Goal: Task Accomplishment & Management: Manage account settings

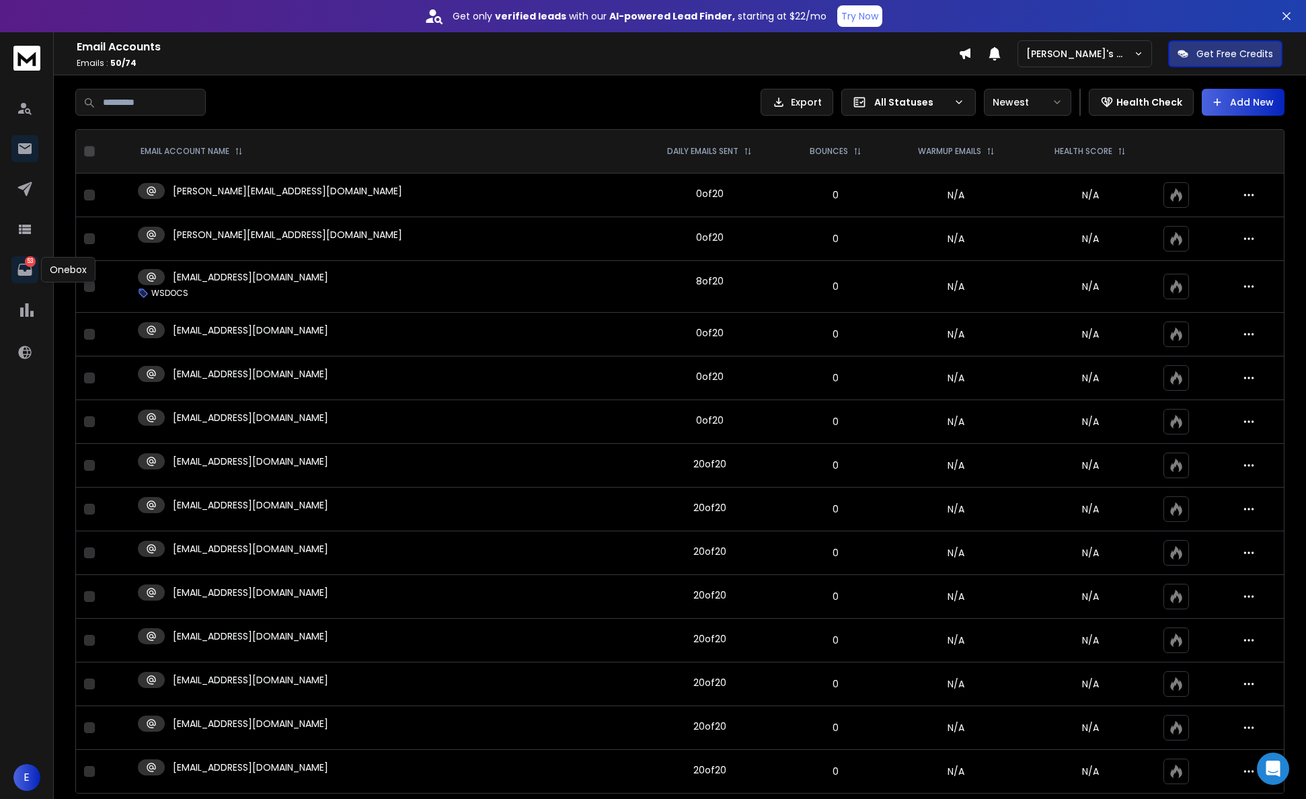
click at [17, 278] on link "53" at bounding box center [24, 269] width 27 height 27
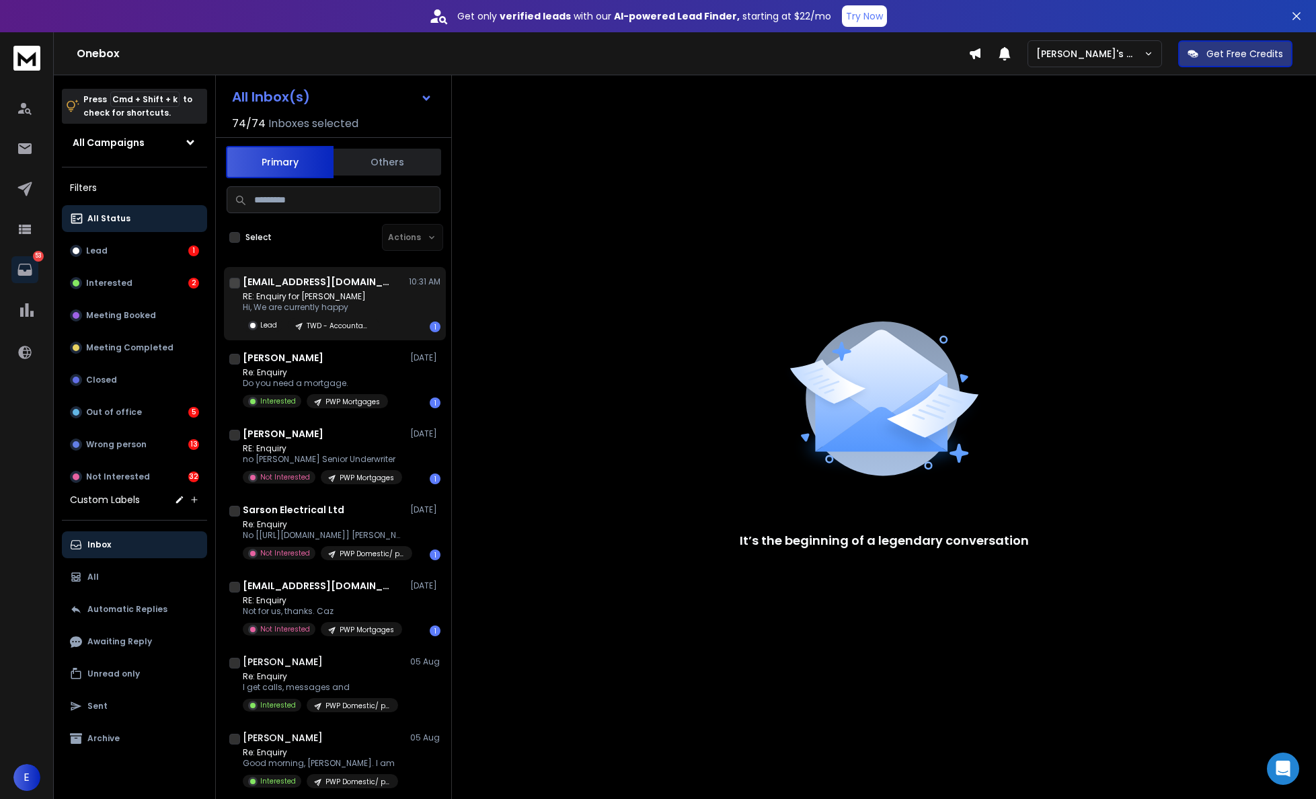
click at [384, 298] on div "RE: Enquiry for [PERSON_NAME] Hi, We are currently happy Lead TWD - Accountants…" at bounding box center [342, 311] width 198 height 41
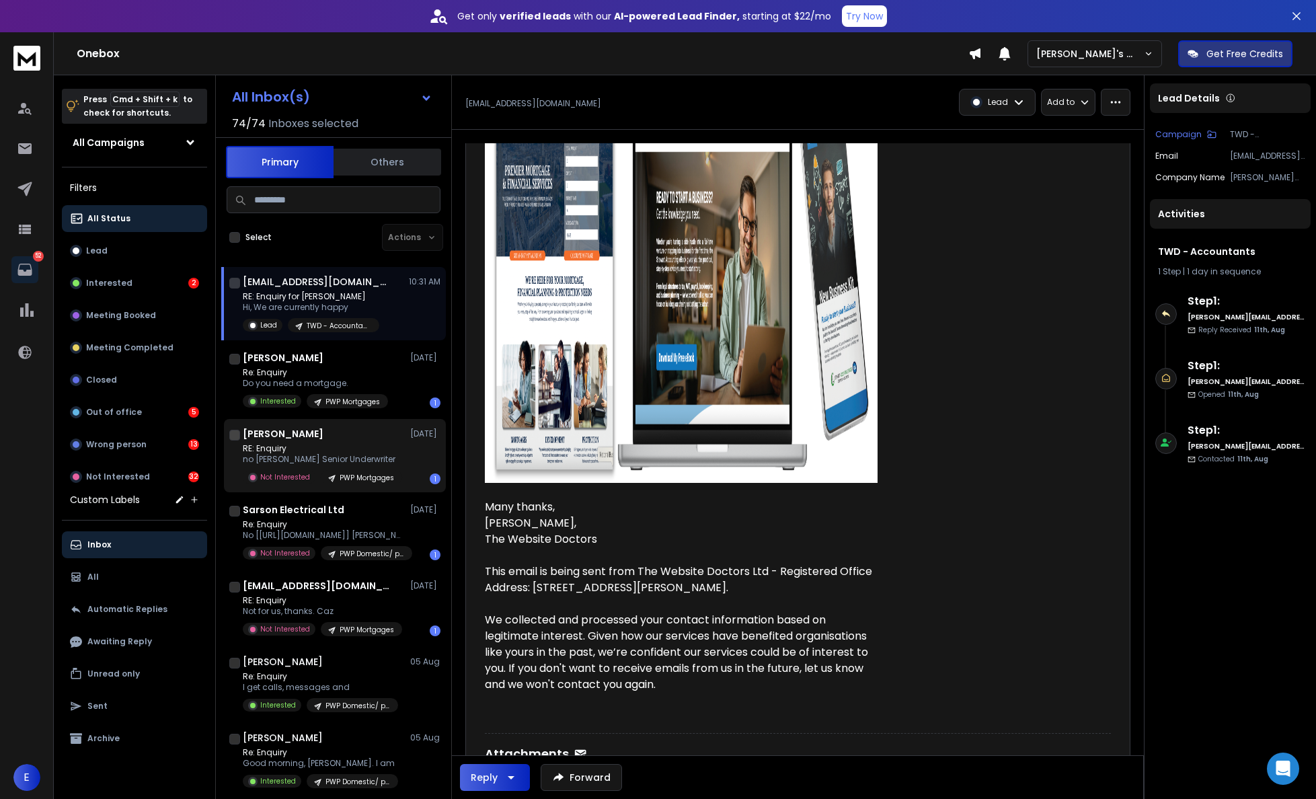
scroll to position [1086, 0]
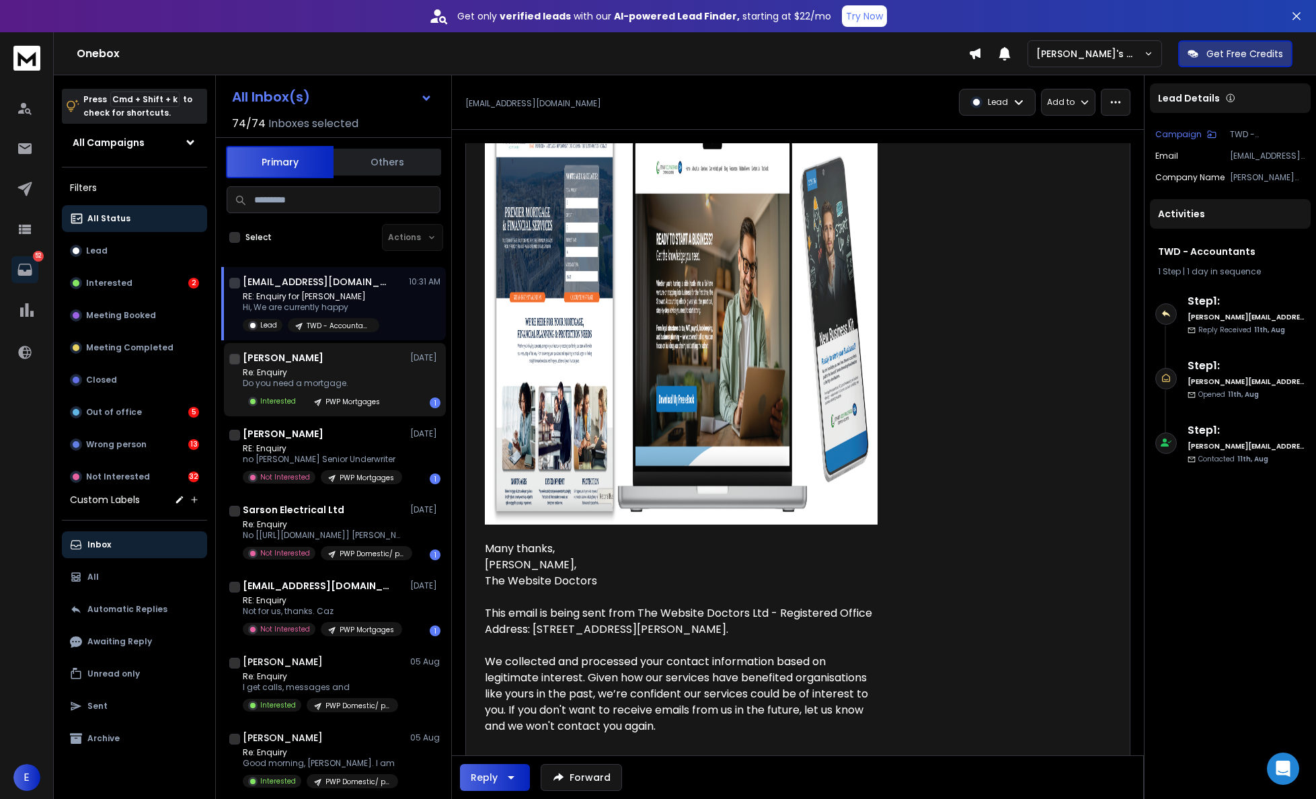
click at [305, 379] on p "Do you need a mortgage." at bounding box center [315, 383] width 145 height 11
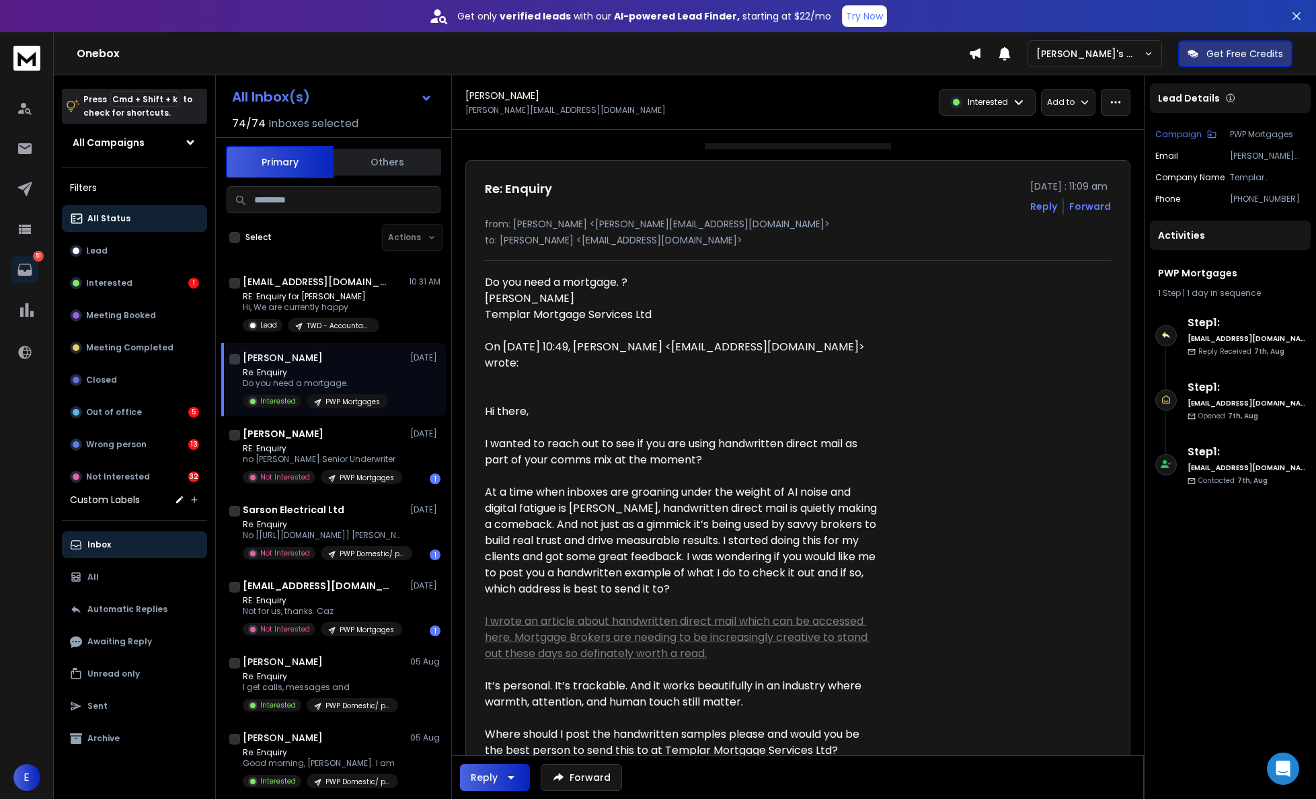
scroll to position [22, 0]
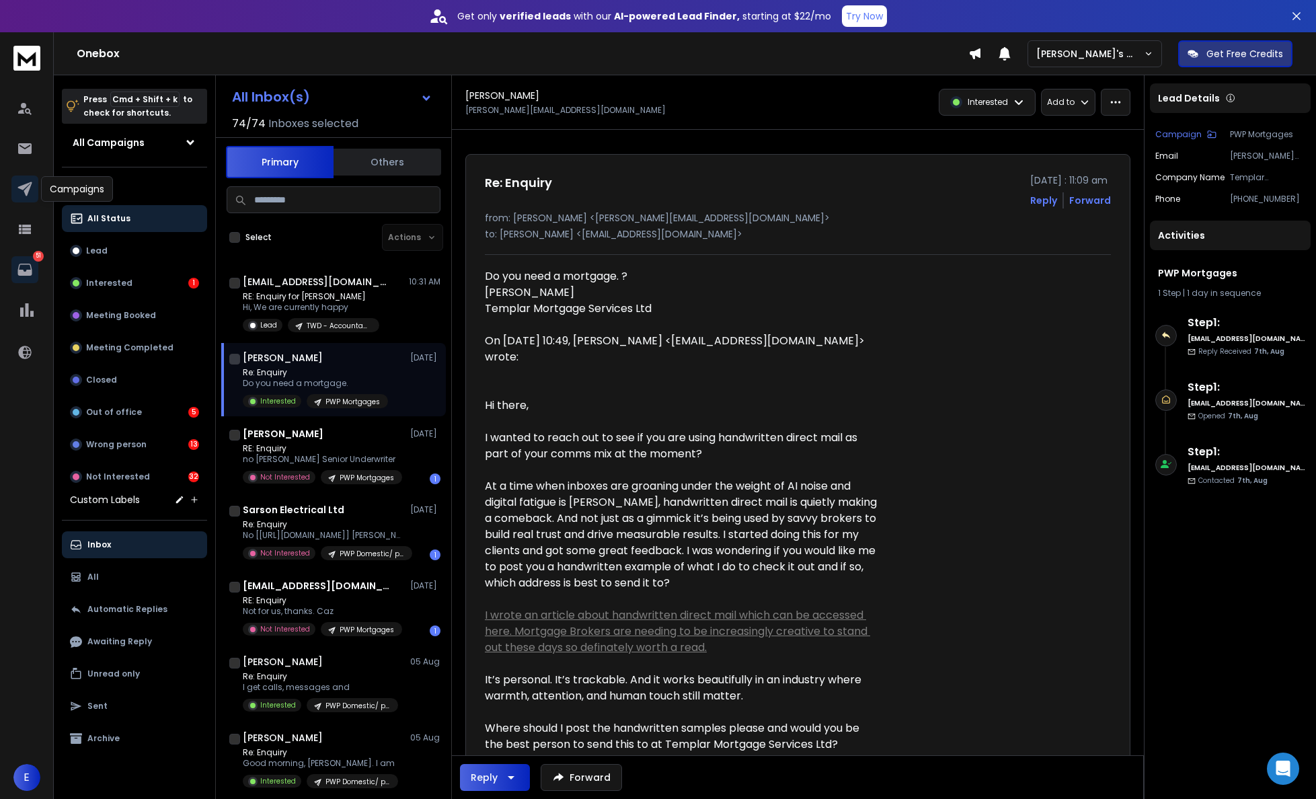
click at [37, 190] on link at bounding box center [24, 189] width 27 height 27
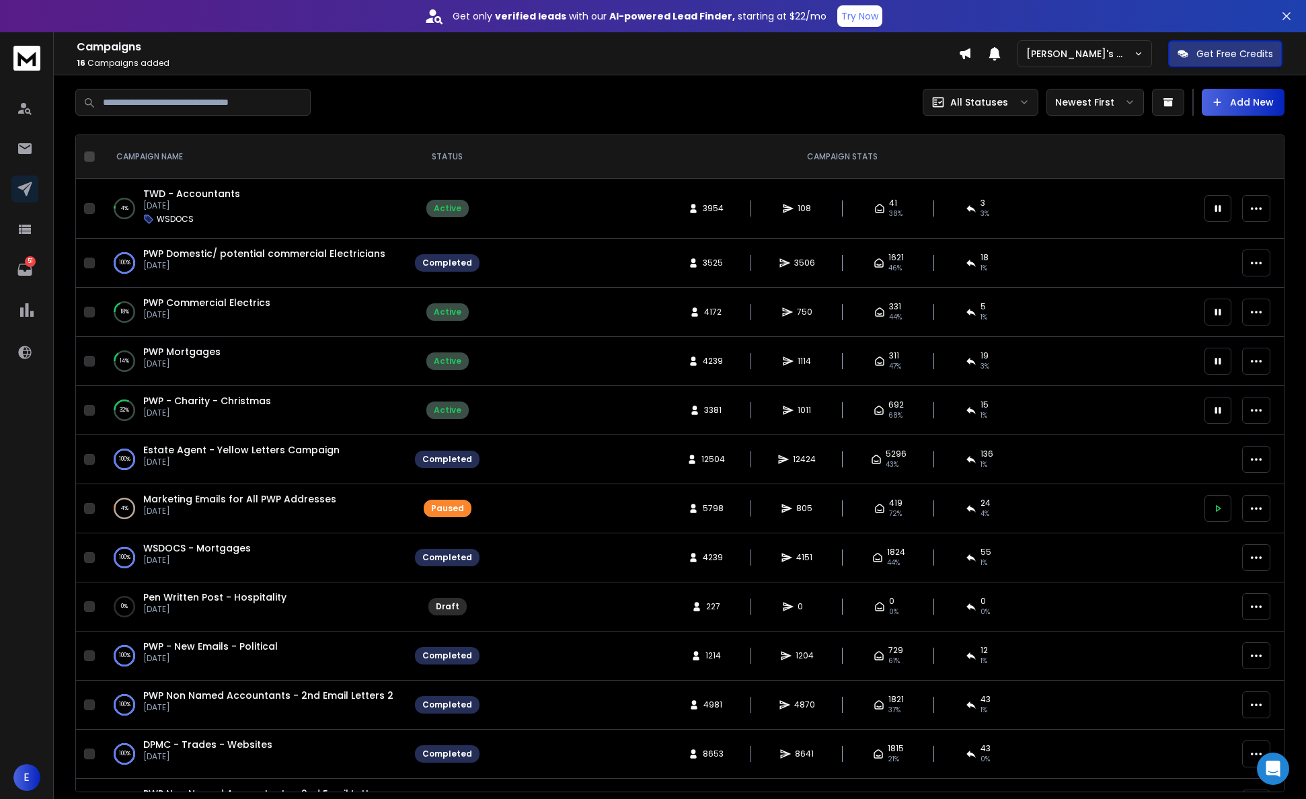
click at [270, 201] on div "4 % TWD - Accountants [DATE] WSDOCS" at bounding box center [254, 208] width 280 height 43
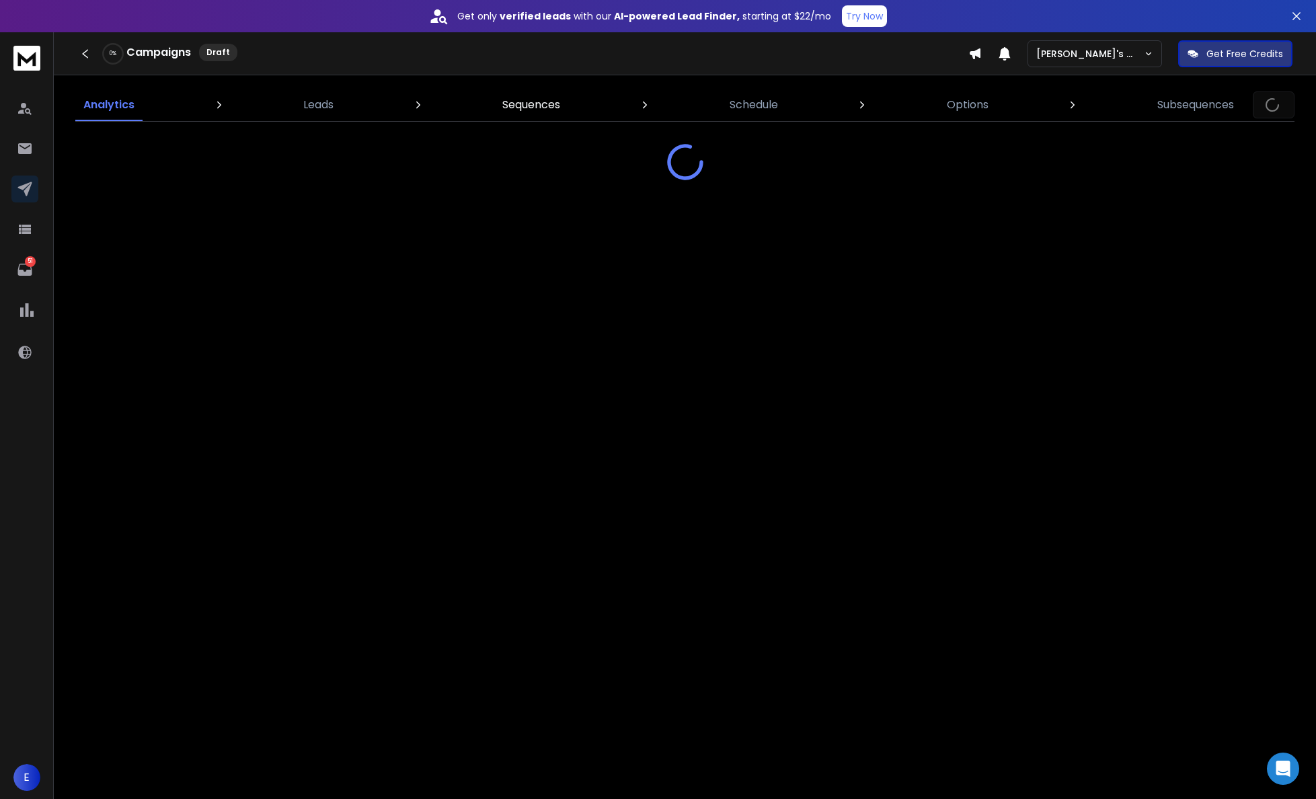
click at [525, 114] on link "Sequences" at bounding box center [531, 105] width 74 height 32
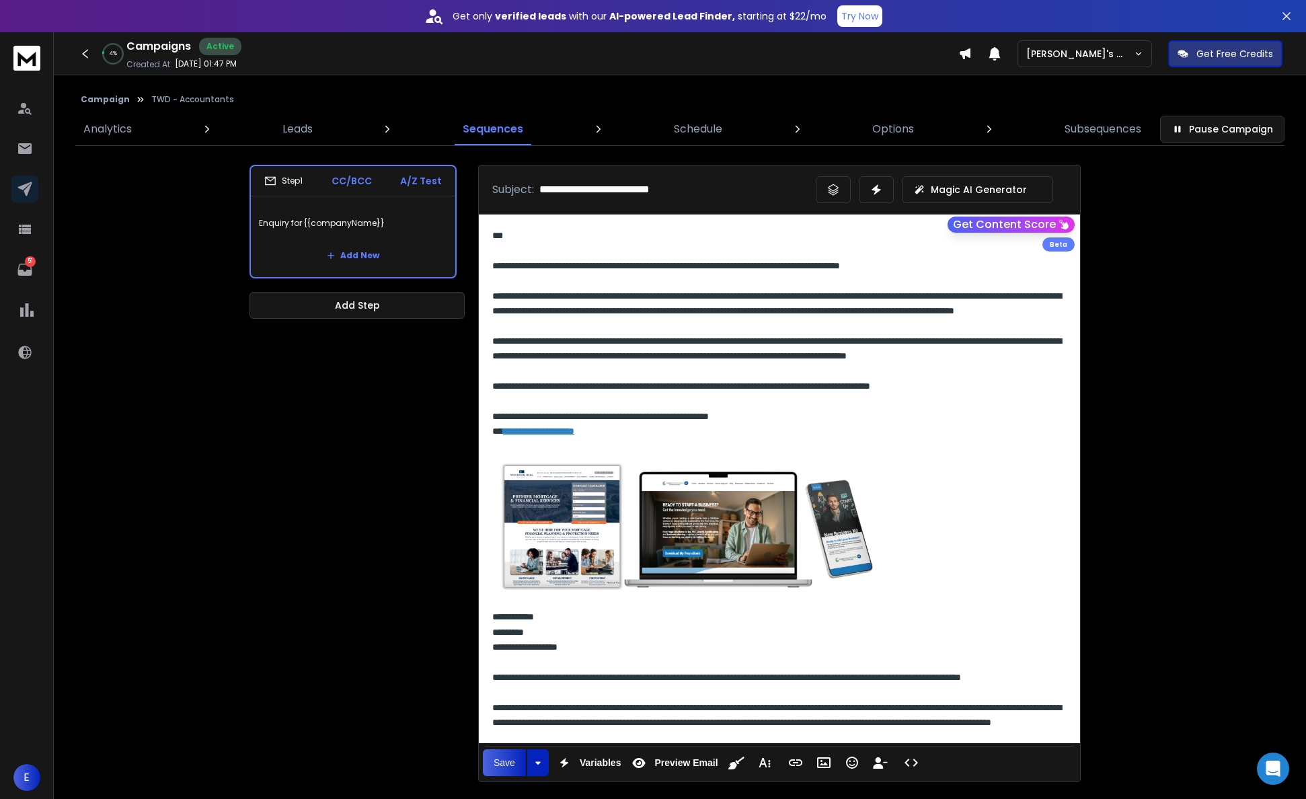
click at [772, 584] on img at bounding box center [687, 524] width 390 height 134
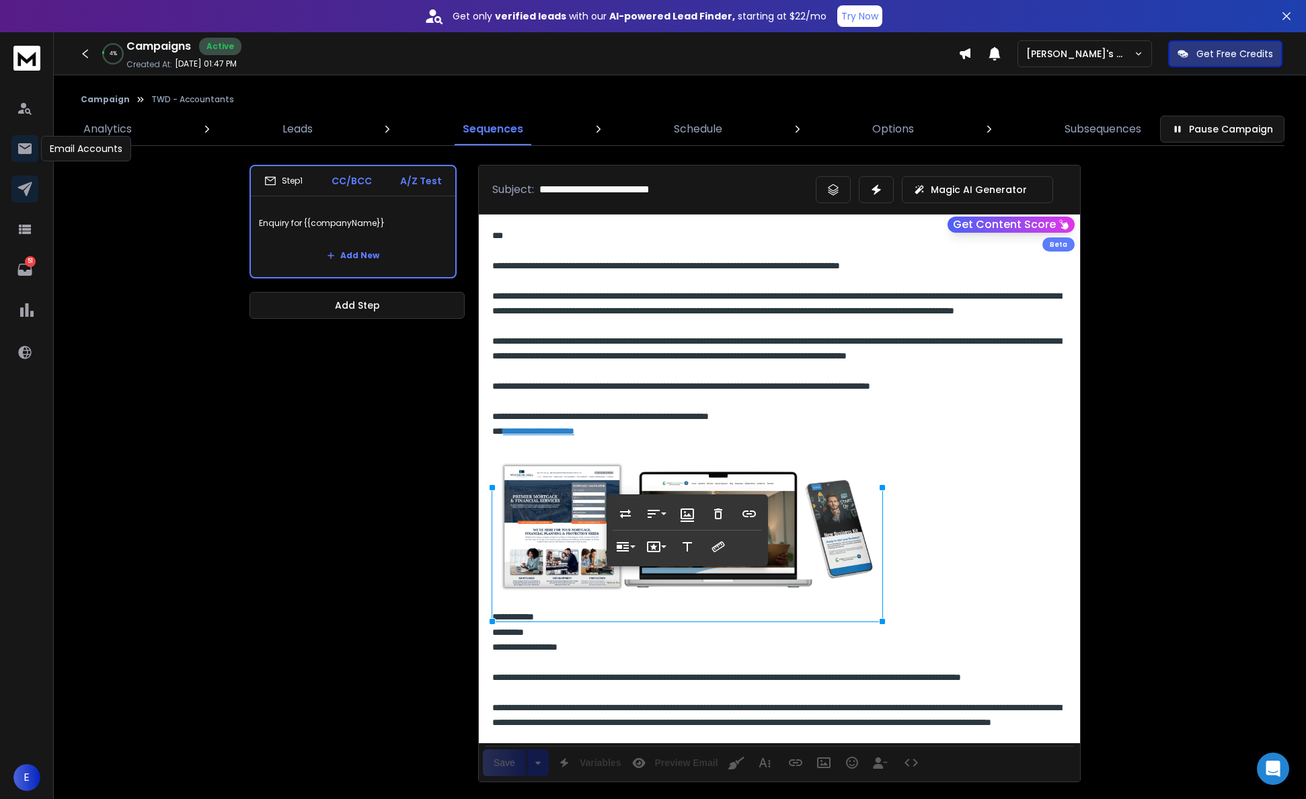
click at [29, 155] on icon at bounding box center [25, 149] width 16 height 16
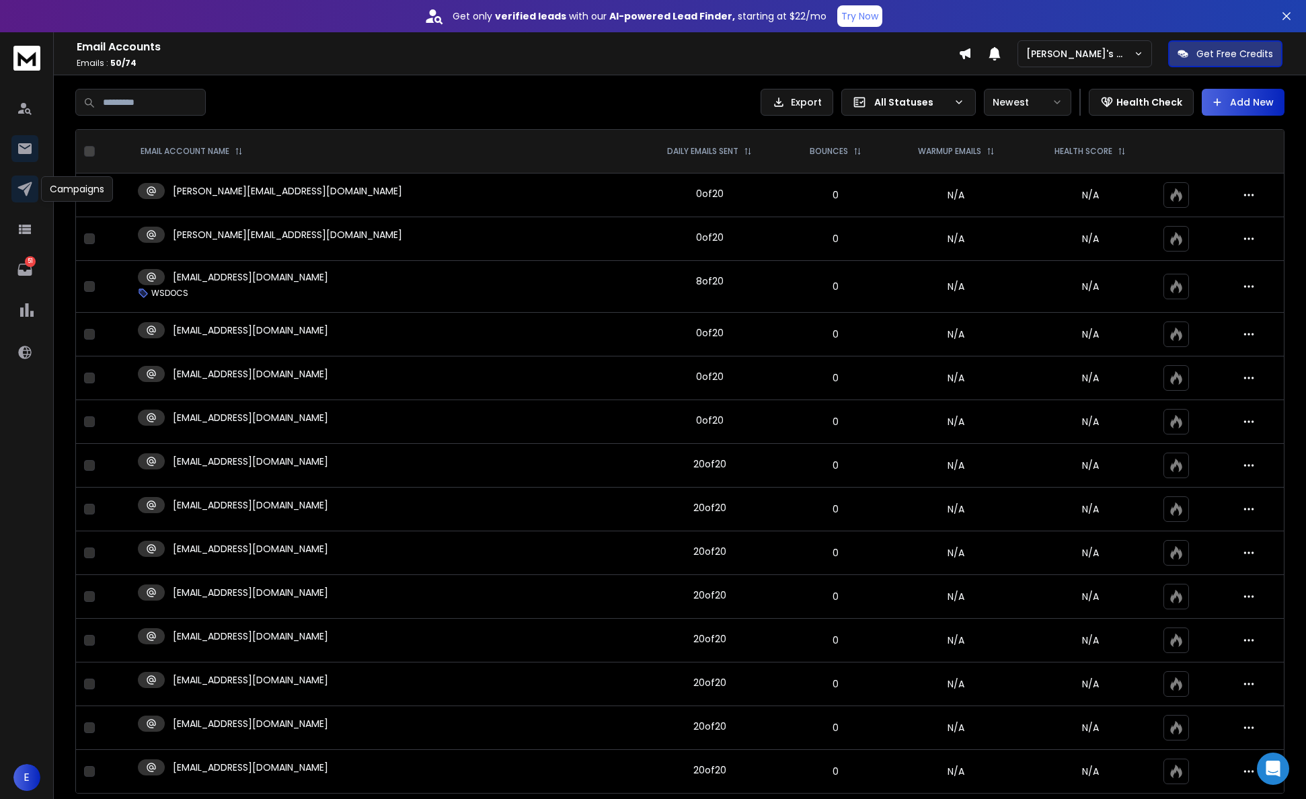
click at [29, 194] on icon at bounding box center [25, 189] width 16 height 16
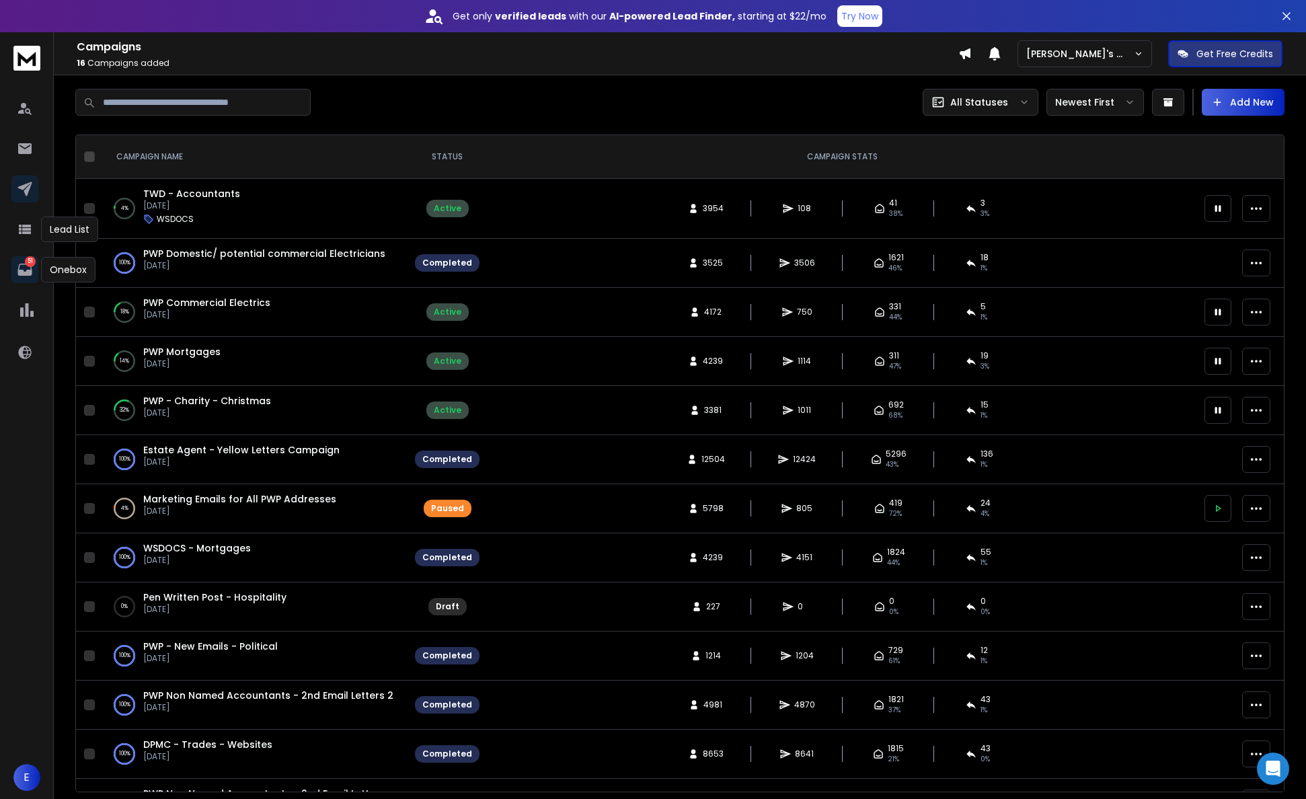
click at [23, 272] on icon at bounding box center [24, 270] width 14 height 12
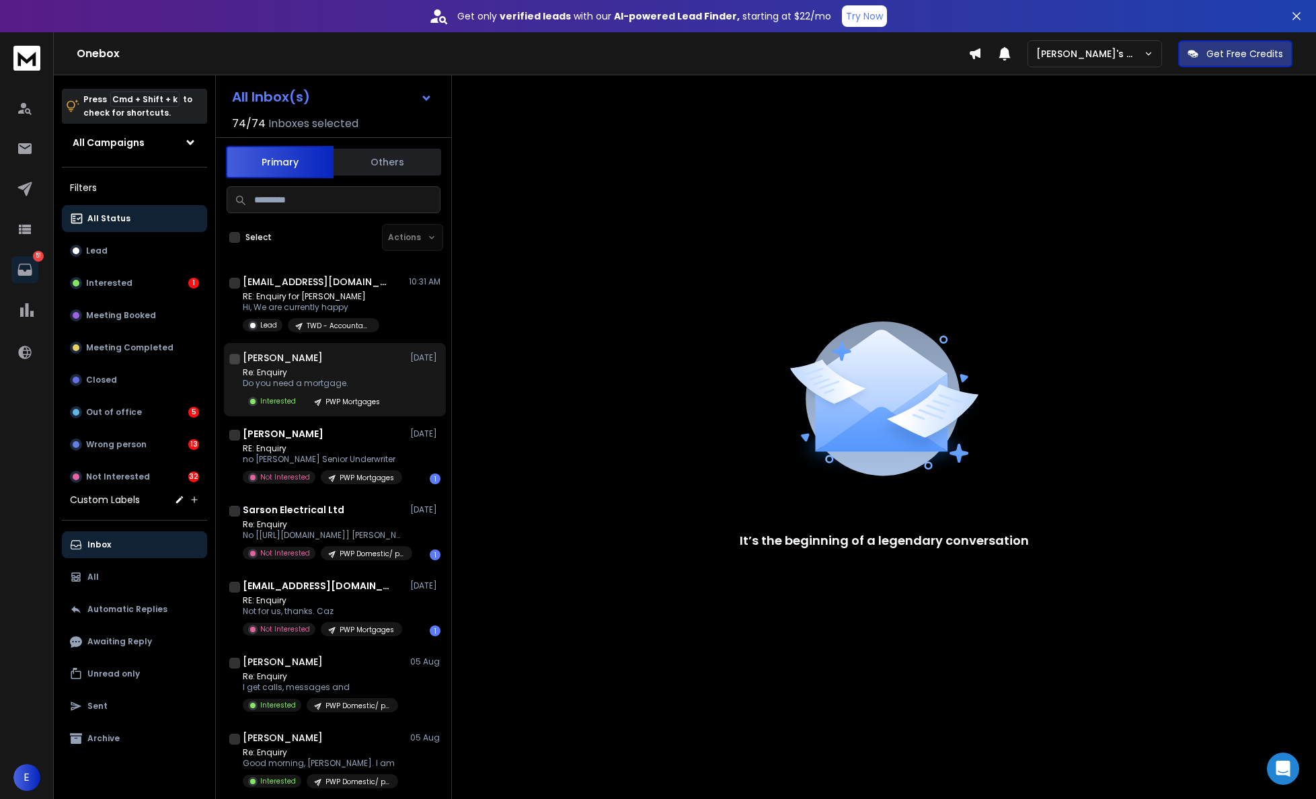
click at [350, 375] on p "Re: Enquiry" at bounding box center [315, 372] width 145 height 11
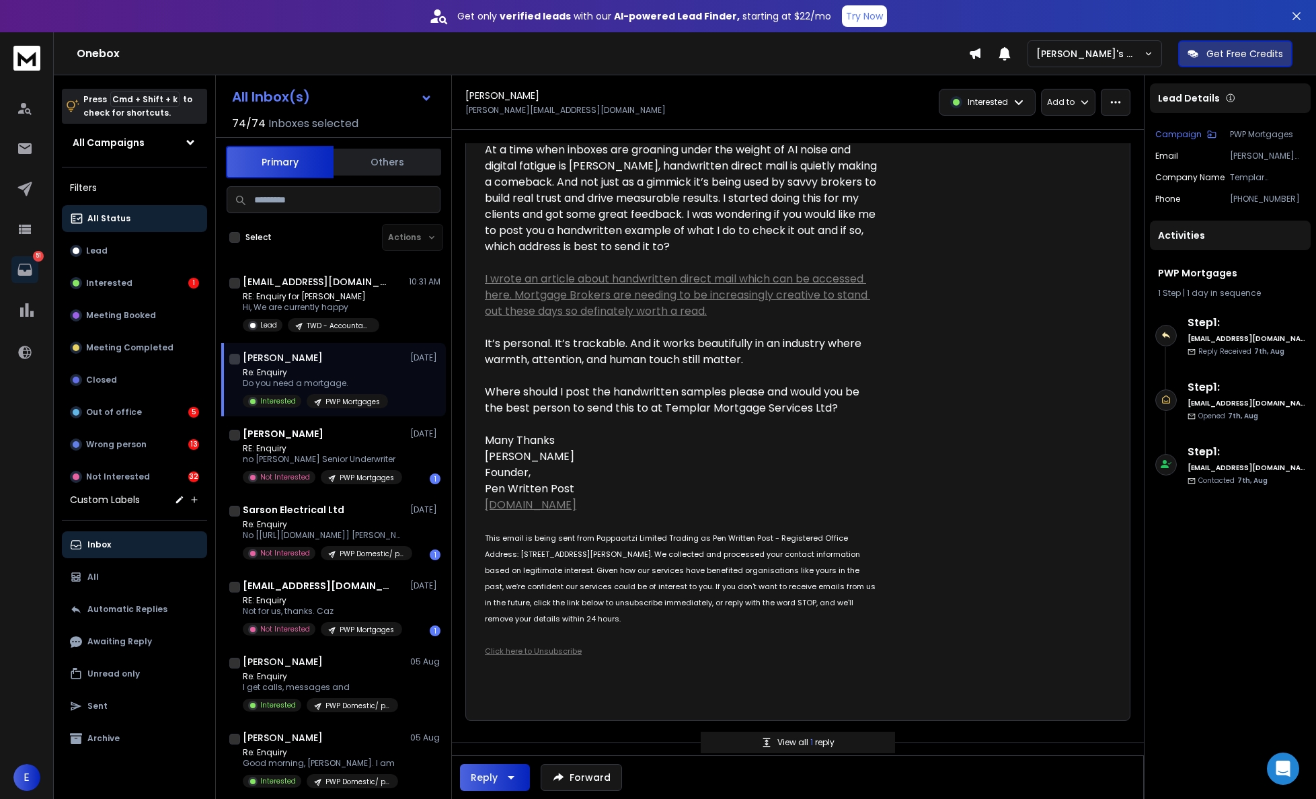
scroll to position [387, 0]
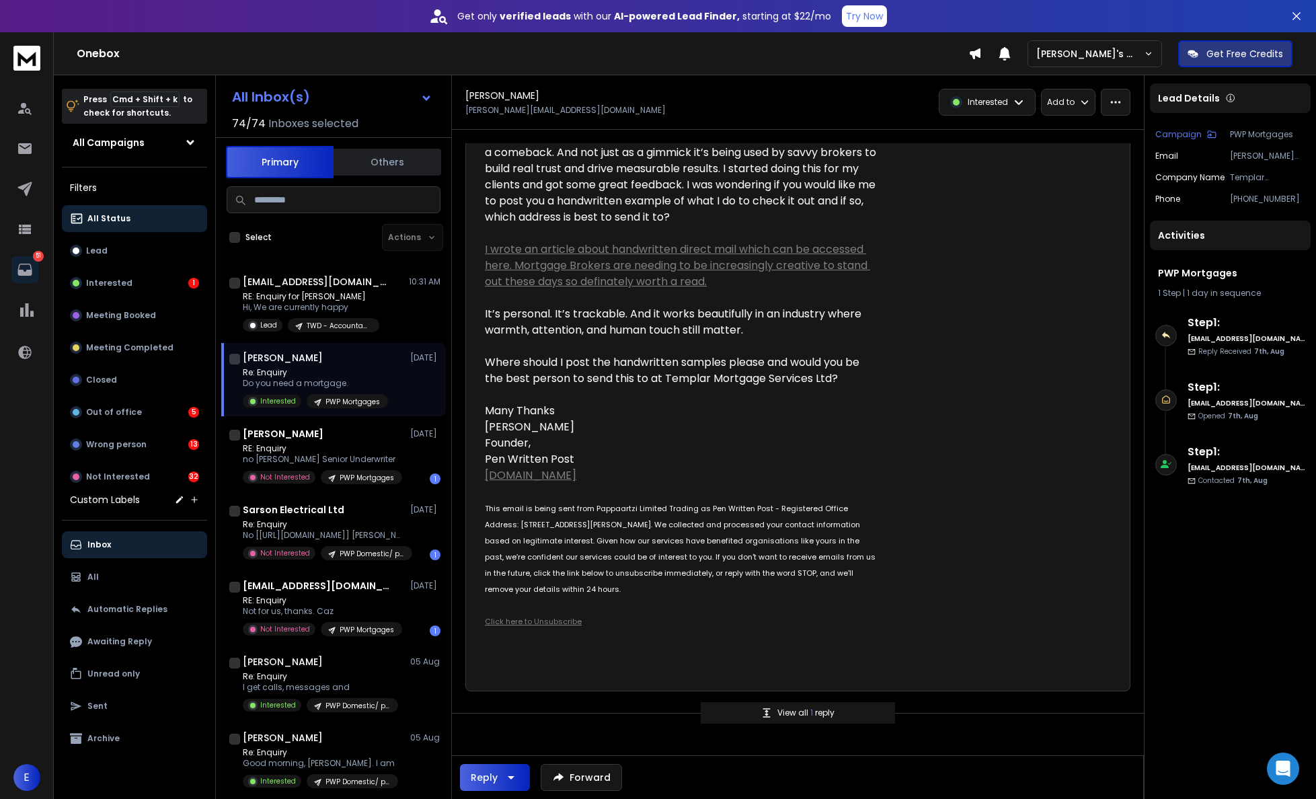
click at [811, 714] on span "1" at bounding box center [812, 712] width 5 height 11
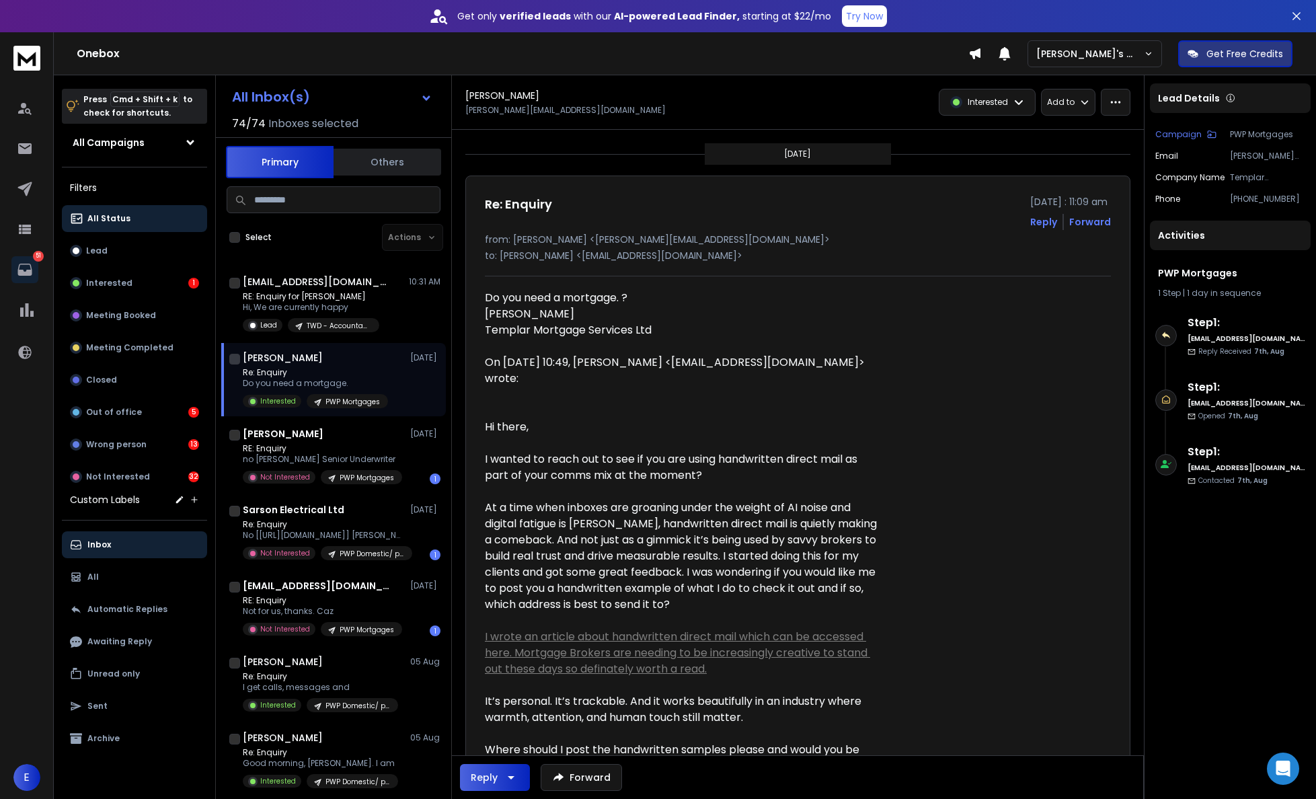
scroll to position [0, 0]
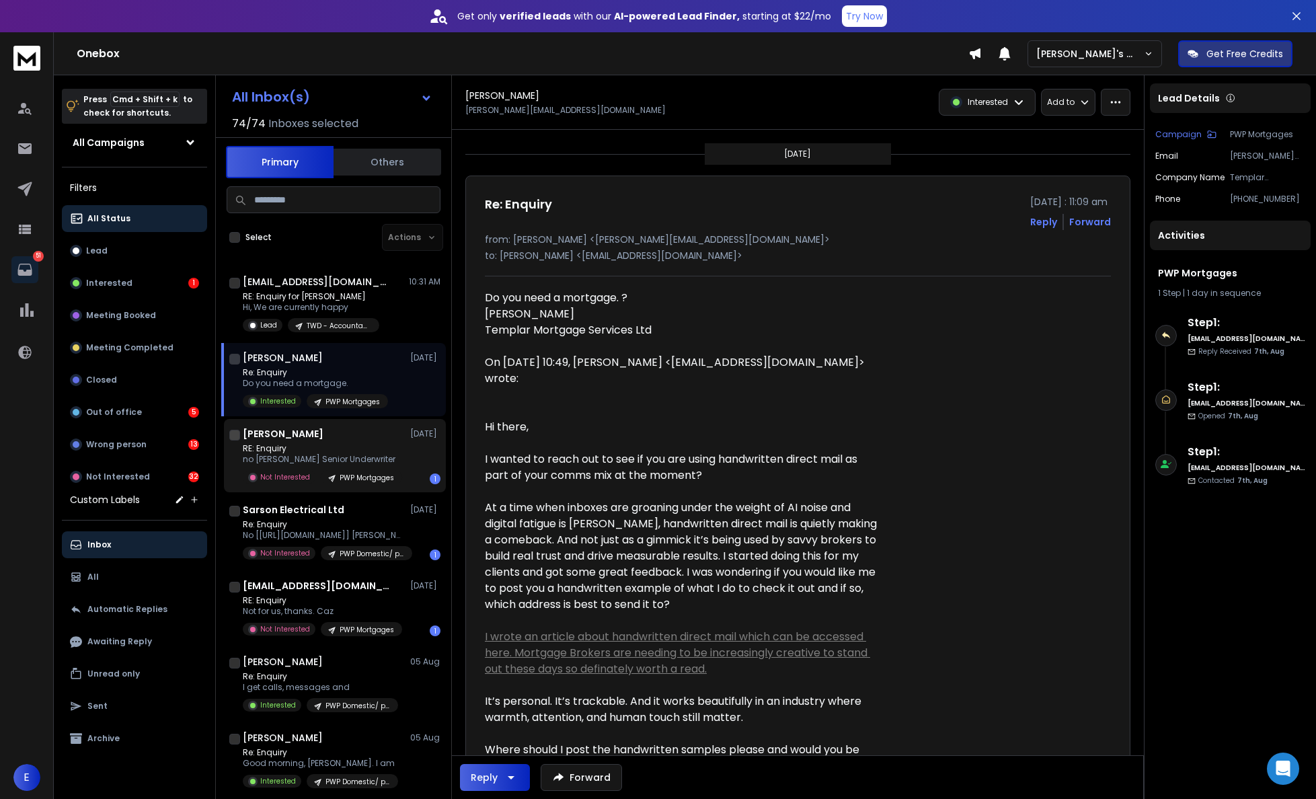
click at [306, 438] on h1 "[PERSON_NAME]" at bounding box center [283, 433] width 81 height 13
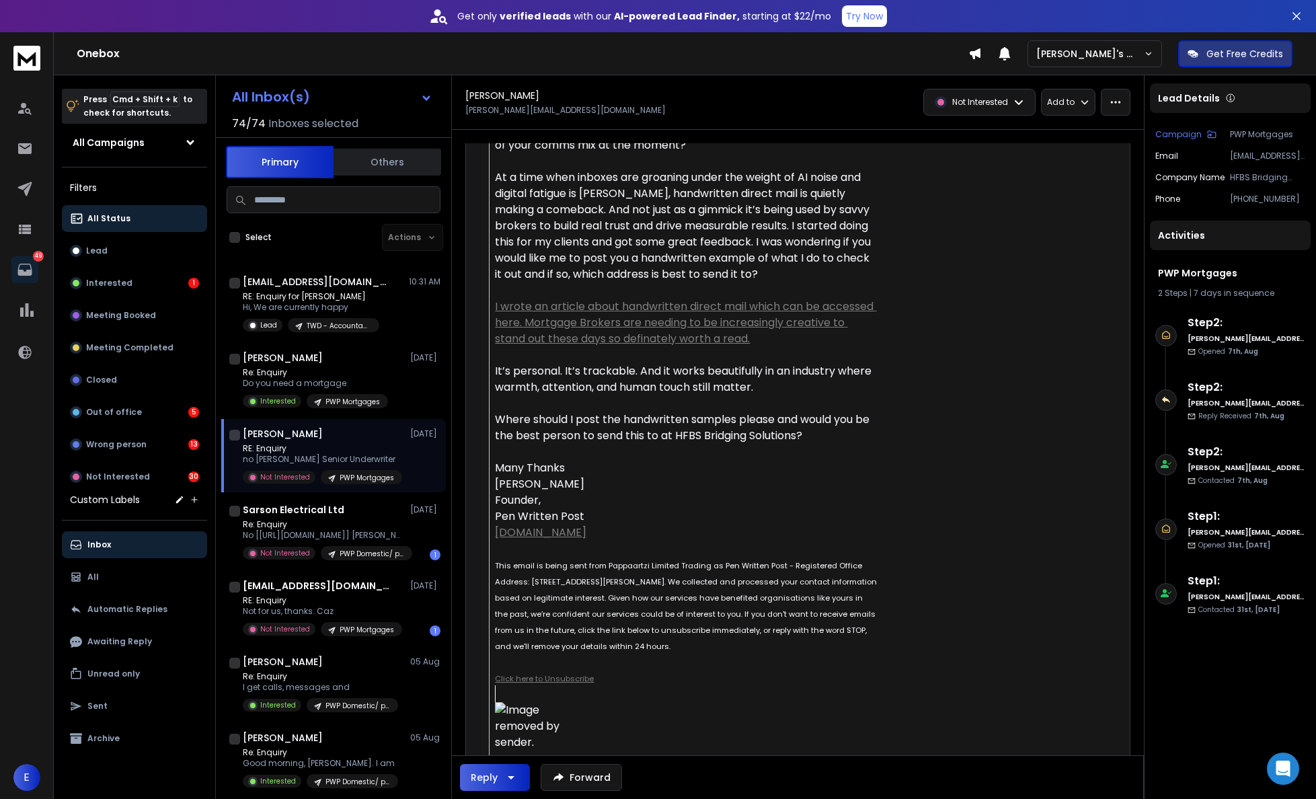
scroll to position [1329, 0]
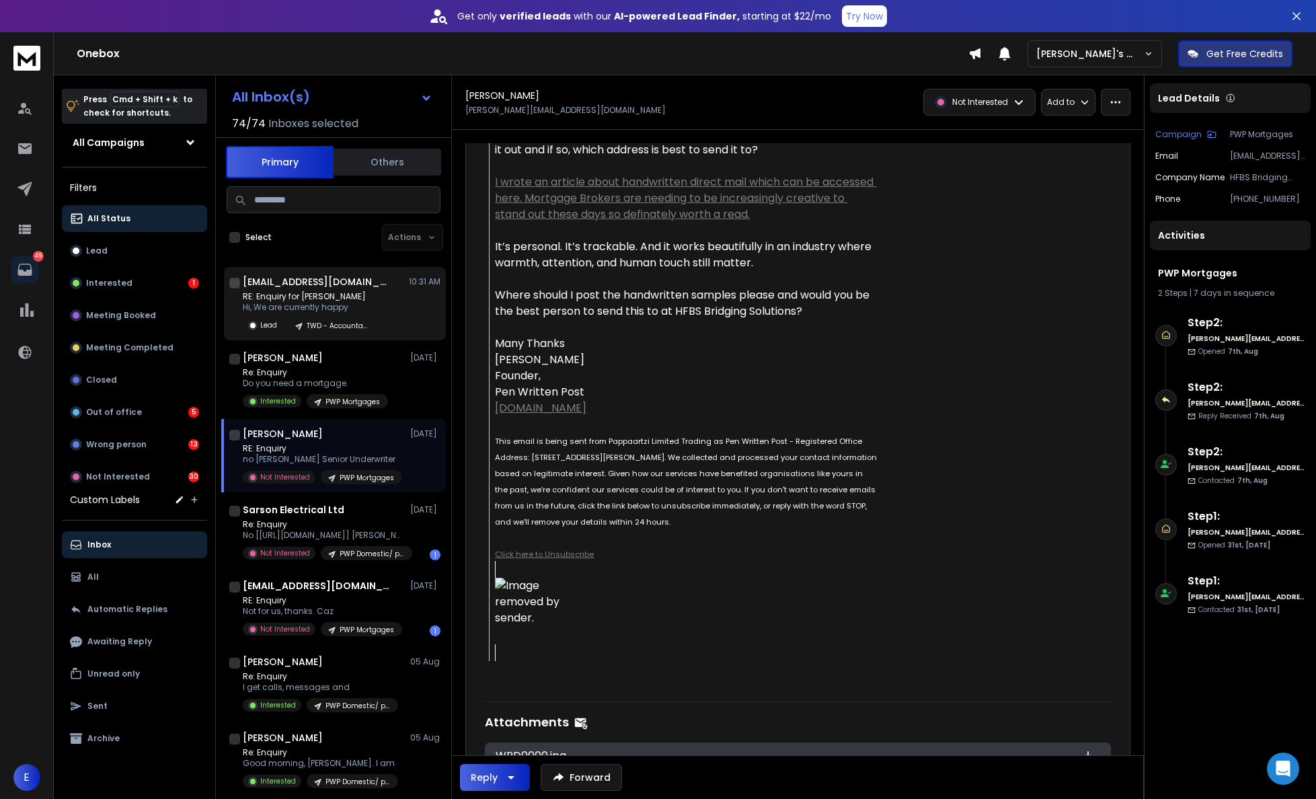
click at [293, 291] on p "RE: Enquiry for [PERSON_NAME]" at bounding box center [311, 296] width 137 height 11
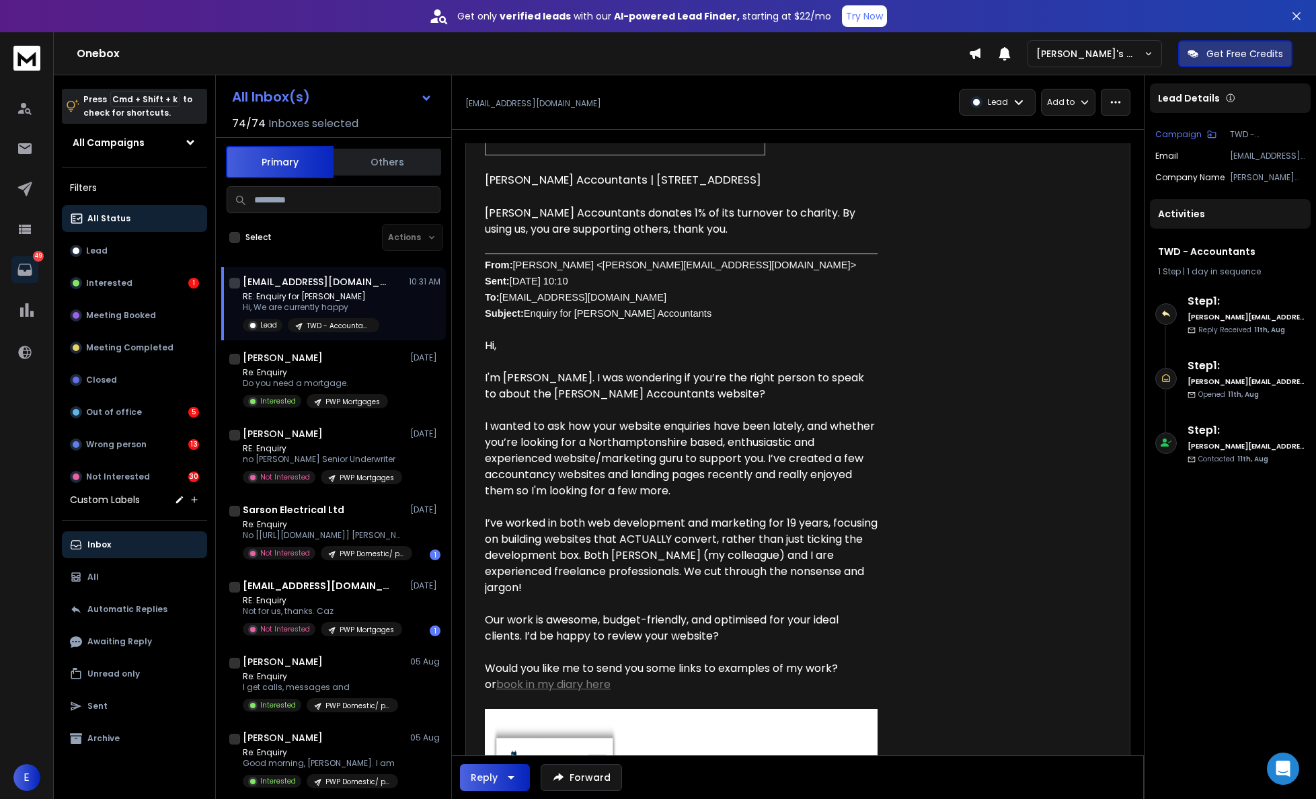
scroll to position [909, 0]
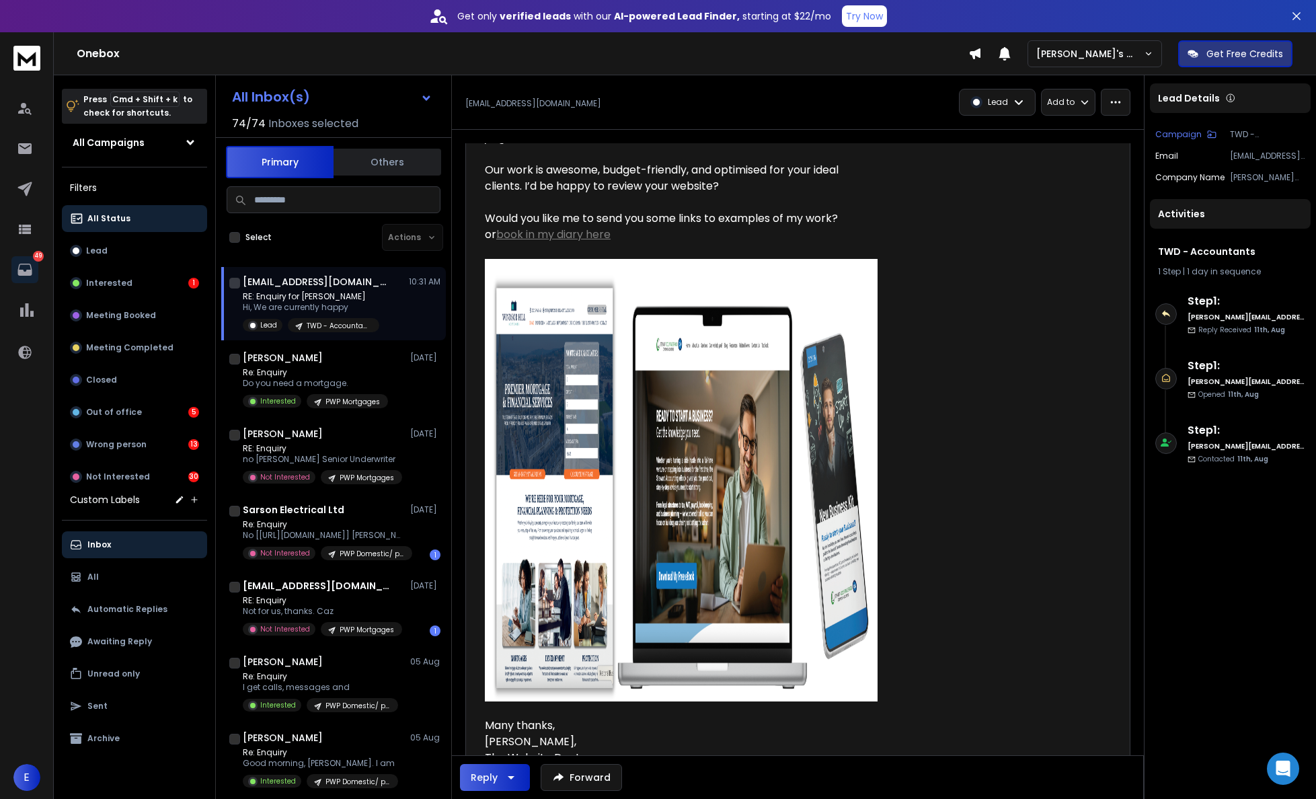
click at [759, 457] on img at bounding box center [681, 480] width 393 height 443
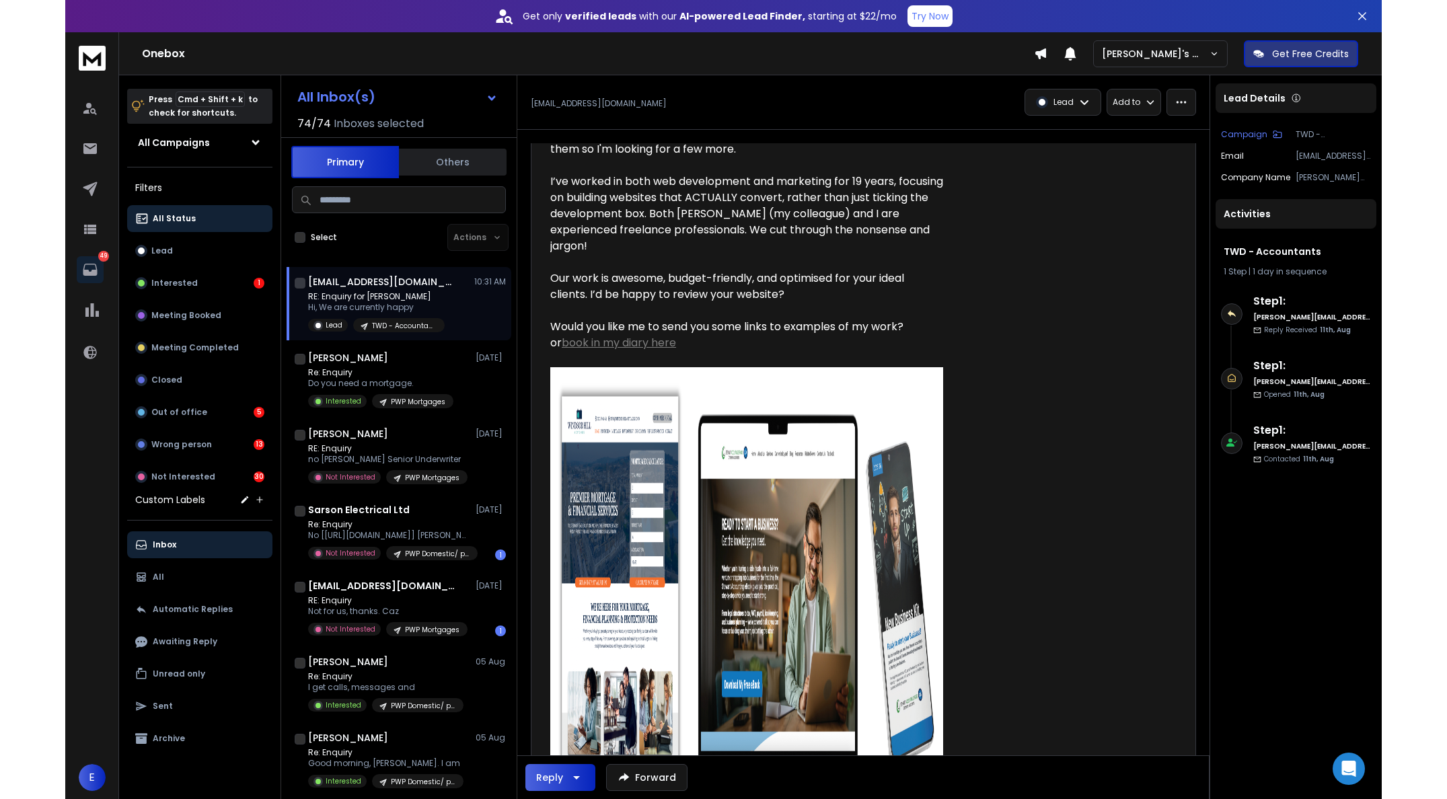
scroll to position [619, 0]
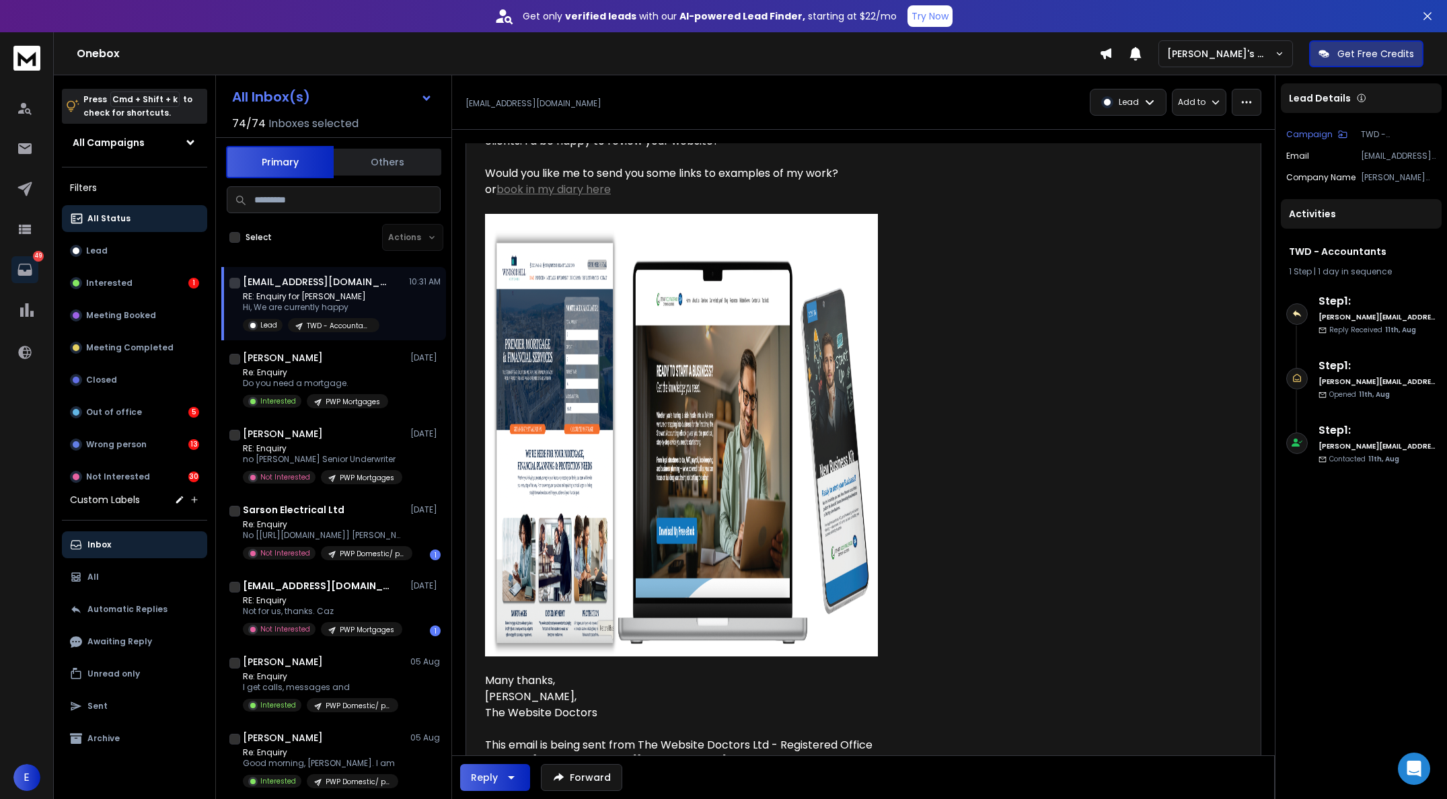
click at [739, 494] on img at bounding box center [681, 435] width 393 height 443
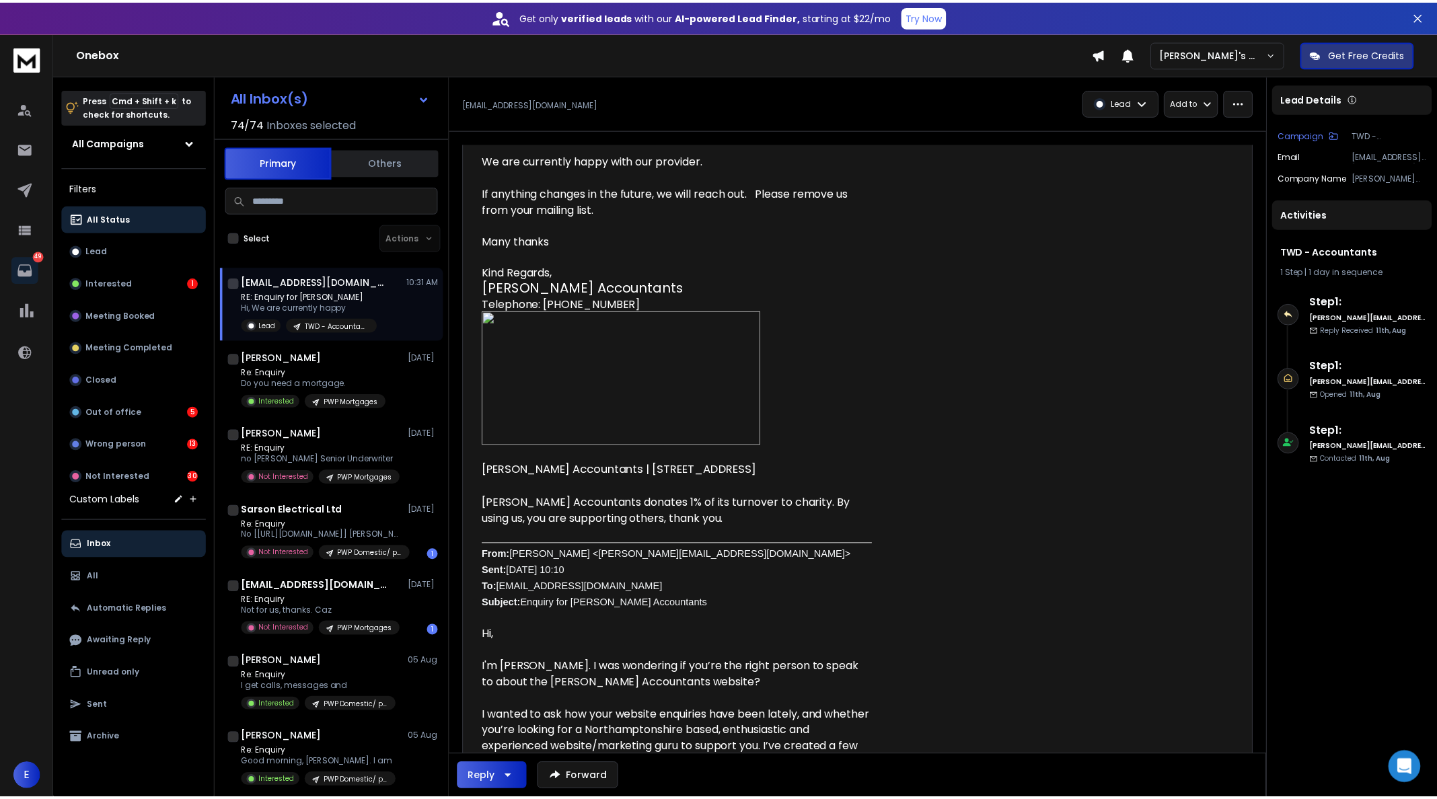
scroll to position [0, 0]
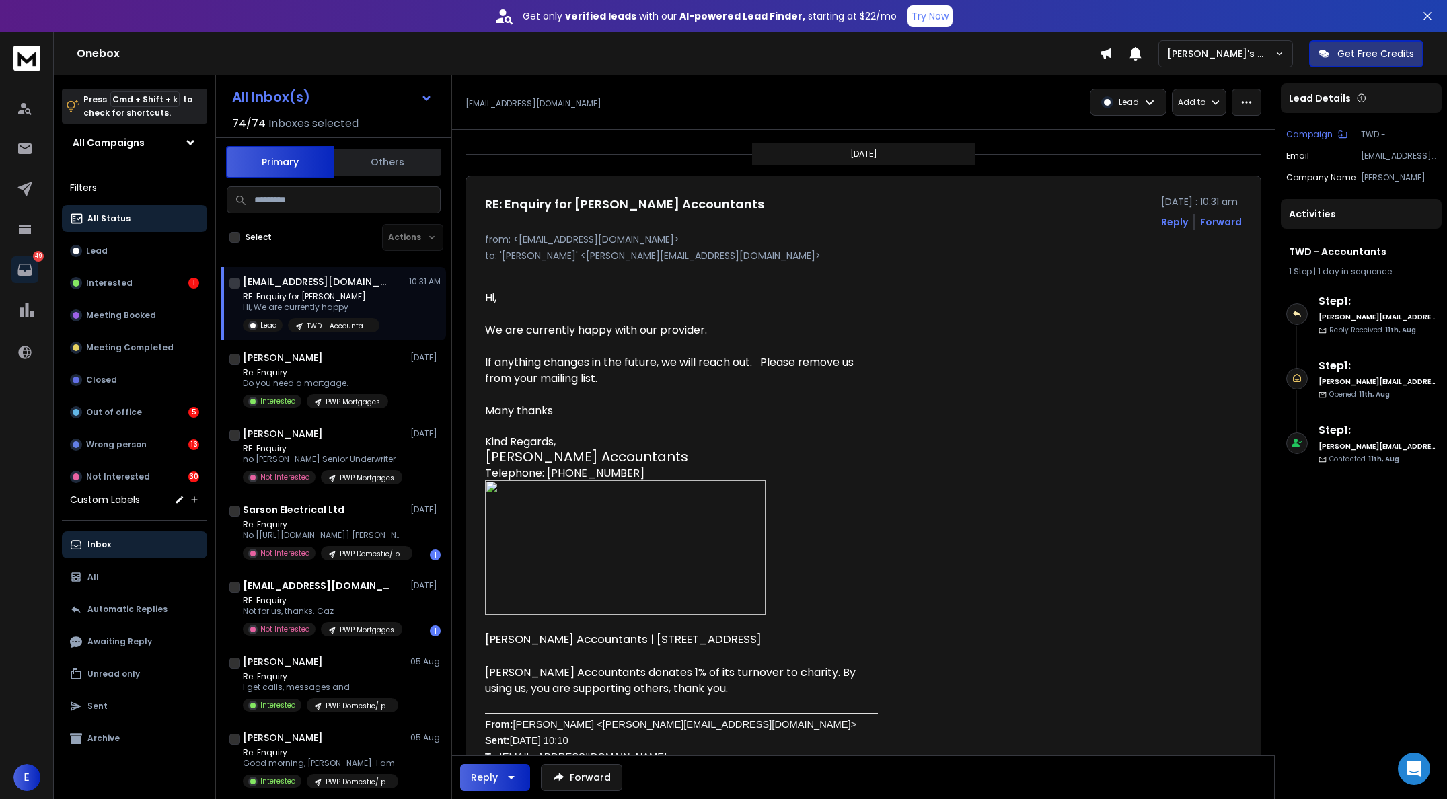
click at [38, 202] on div at bounding box center [26, 192] width 31 height 32
click at [32, 197] on link at bounding box center [24, 189] width 27 height 27
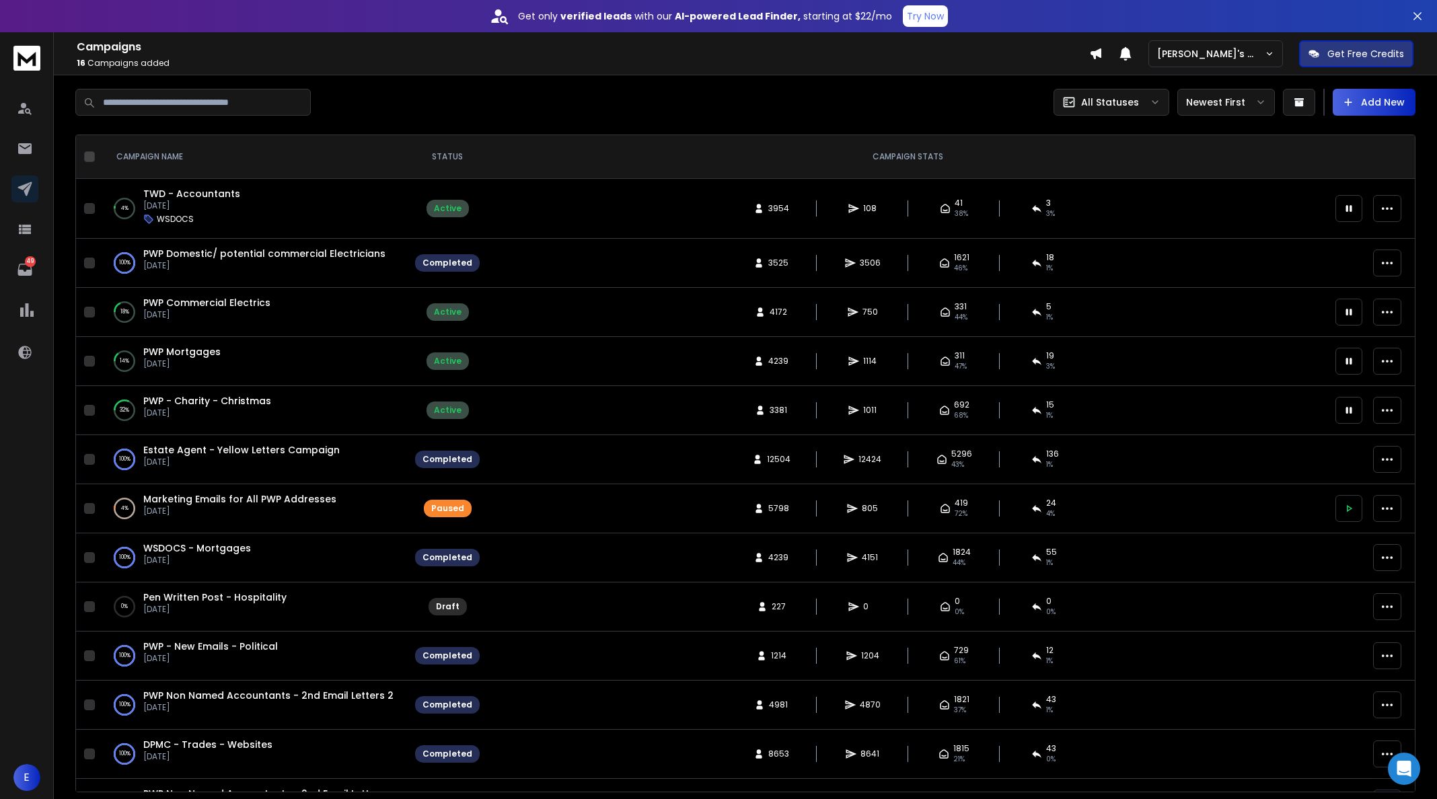
click at [496, 217] on div "3954 108 41 38 % 3 3 %" at bounding box center [907, 209] width 823 height 22
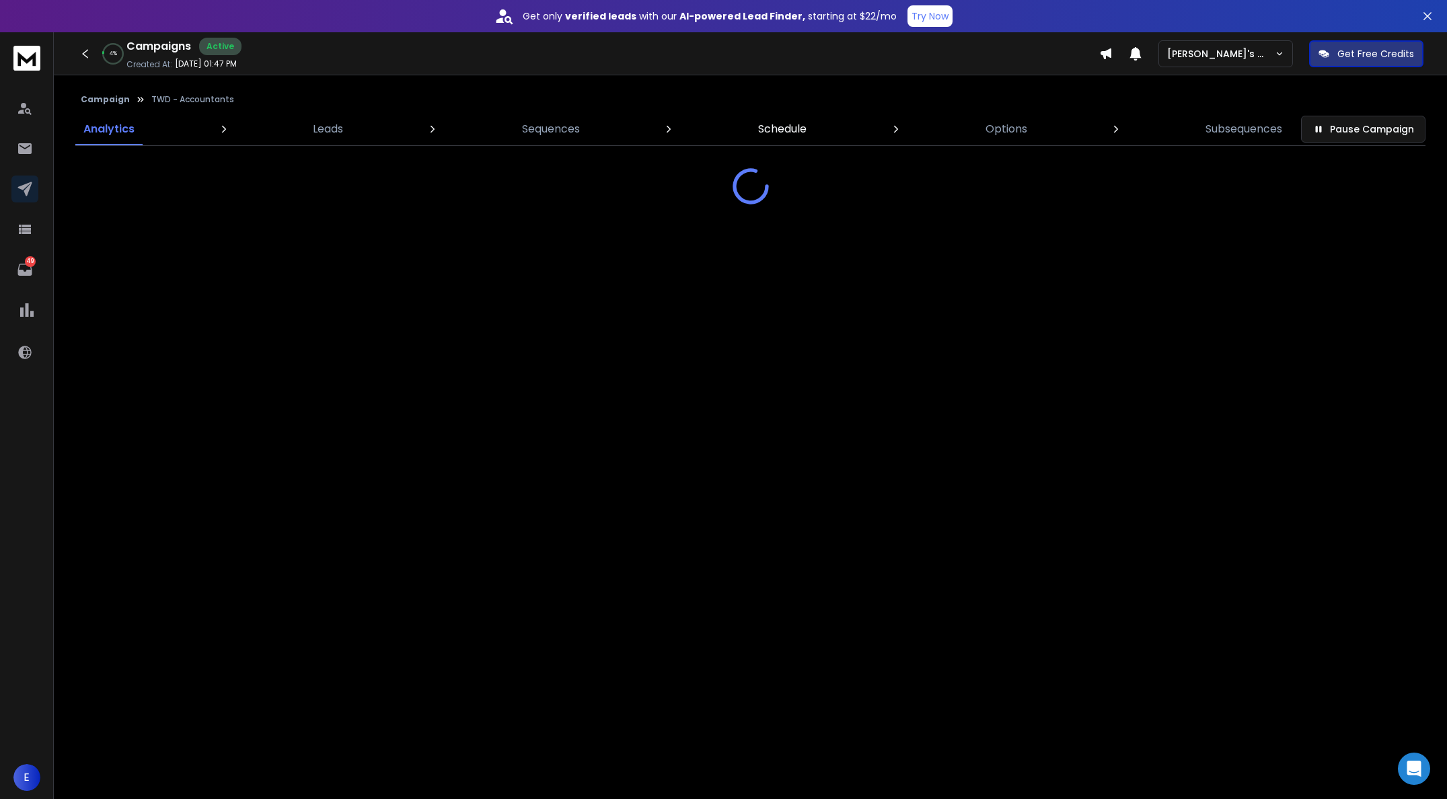
click at [801, 130] on p "Schedule" at bounding box center [782, 129] width 48 height 16
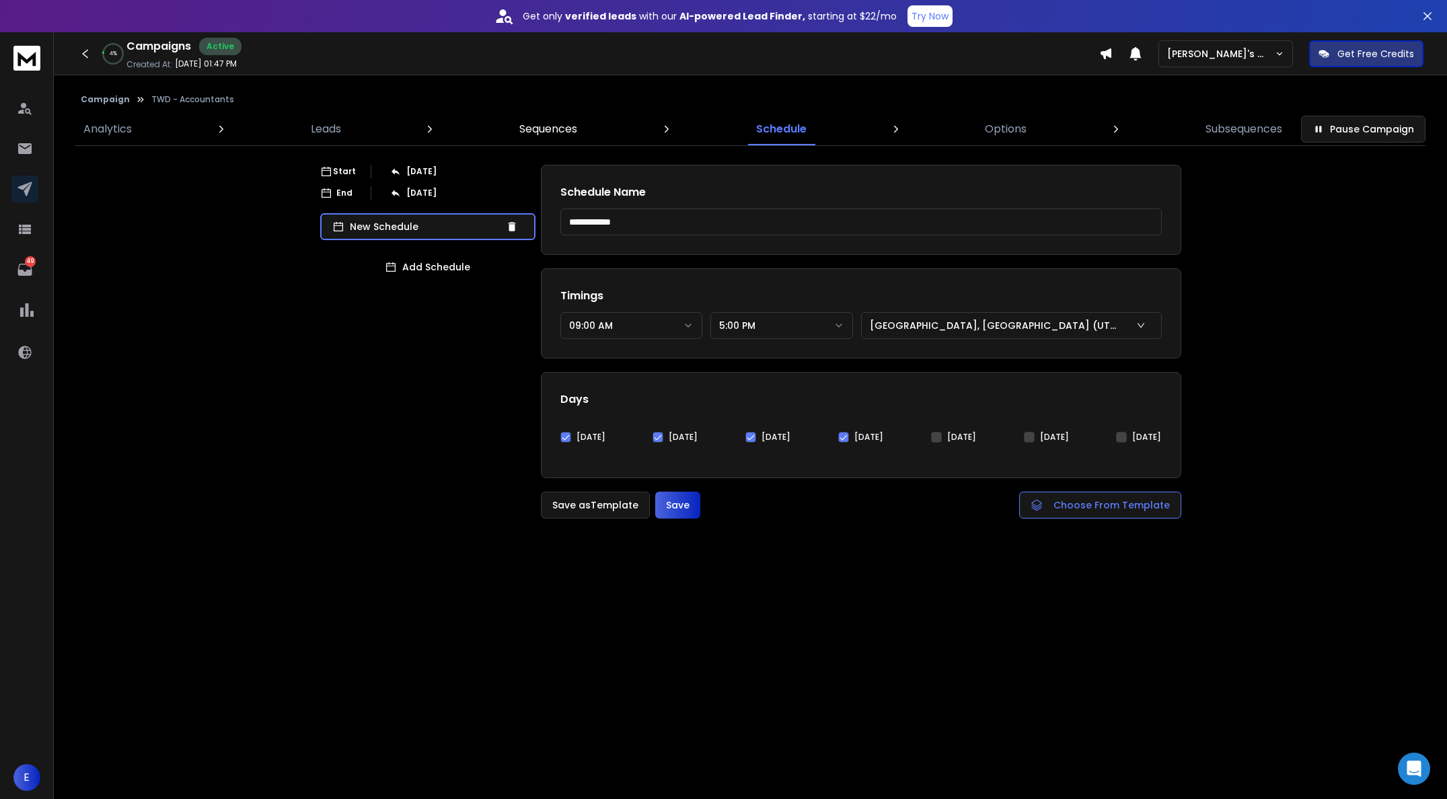
click at [573, 130] on p "Sequences" at bounding box center [548, 129] width 58 height 16
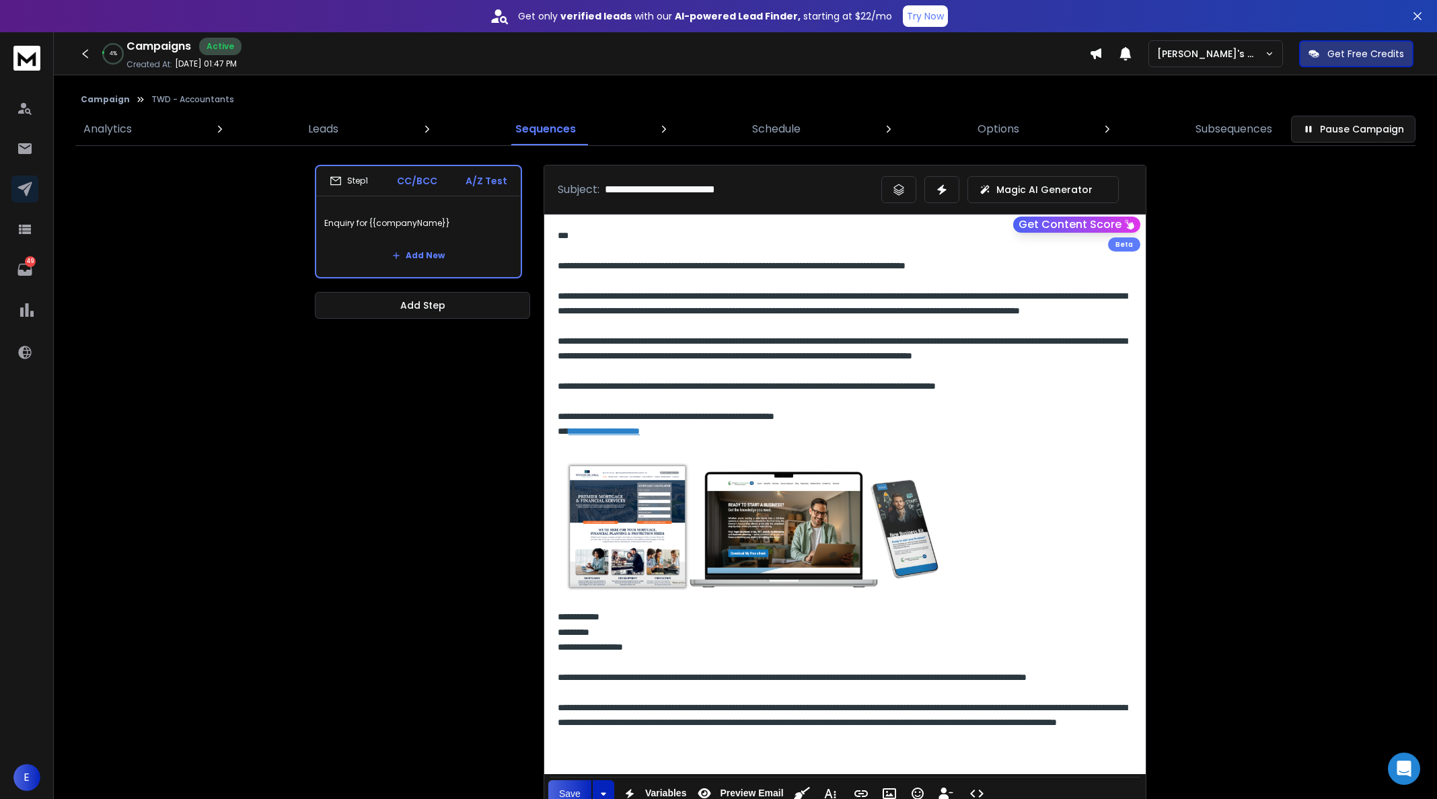
scroll to position [30, 0]
click at [802, 490] on img at bounding box center [753, 524] width 390 height 134
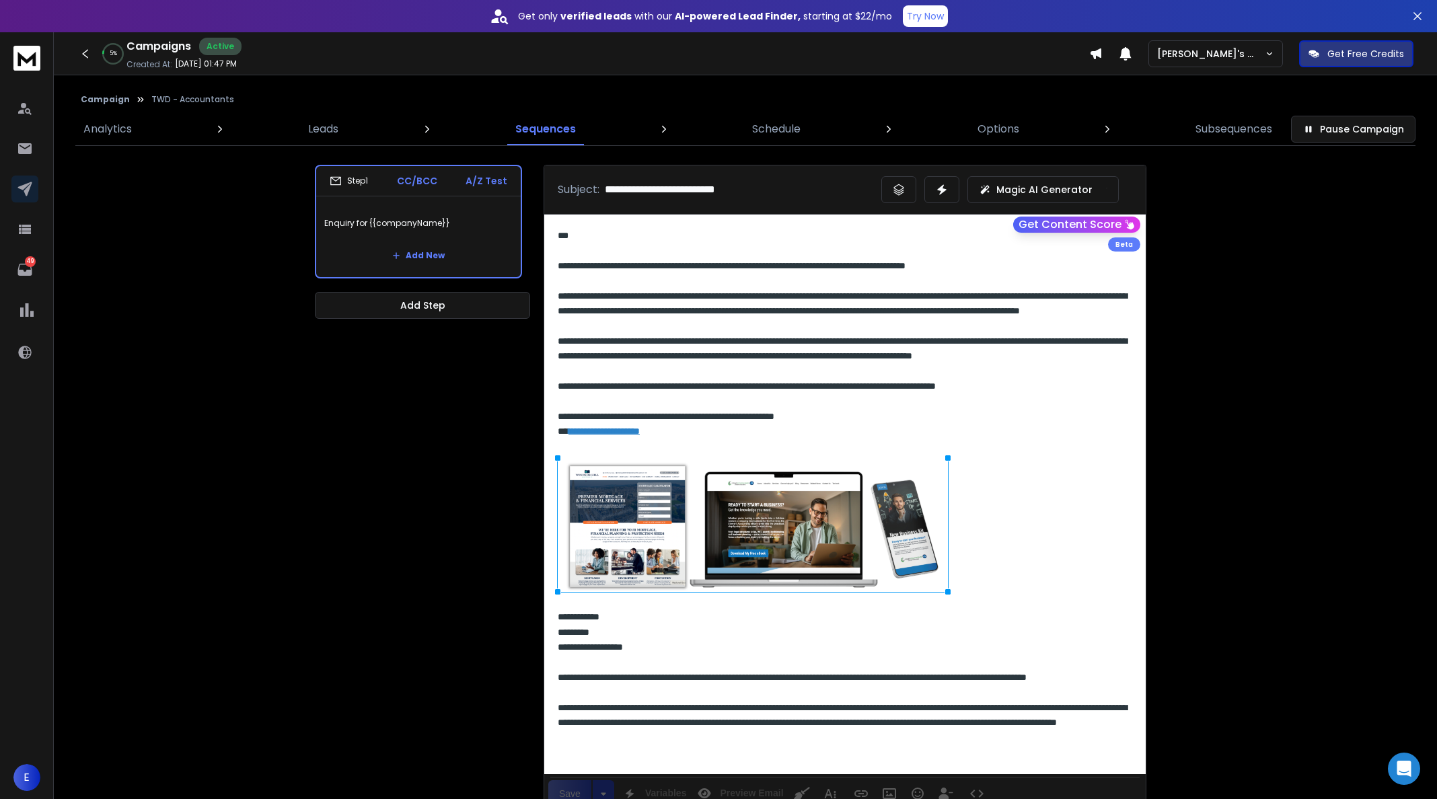
scroll to position [0, 0]
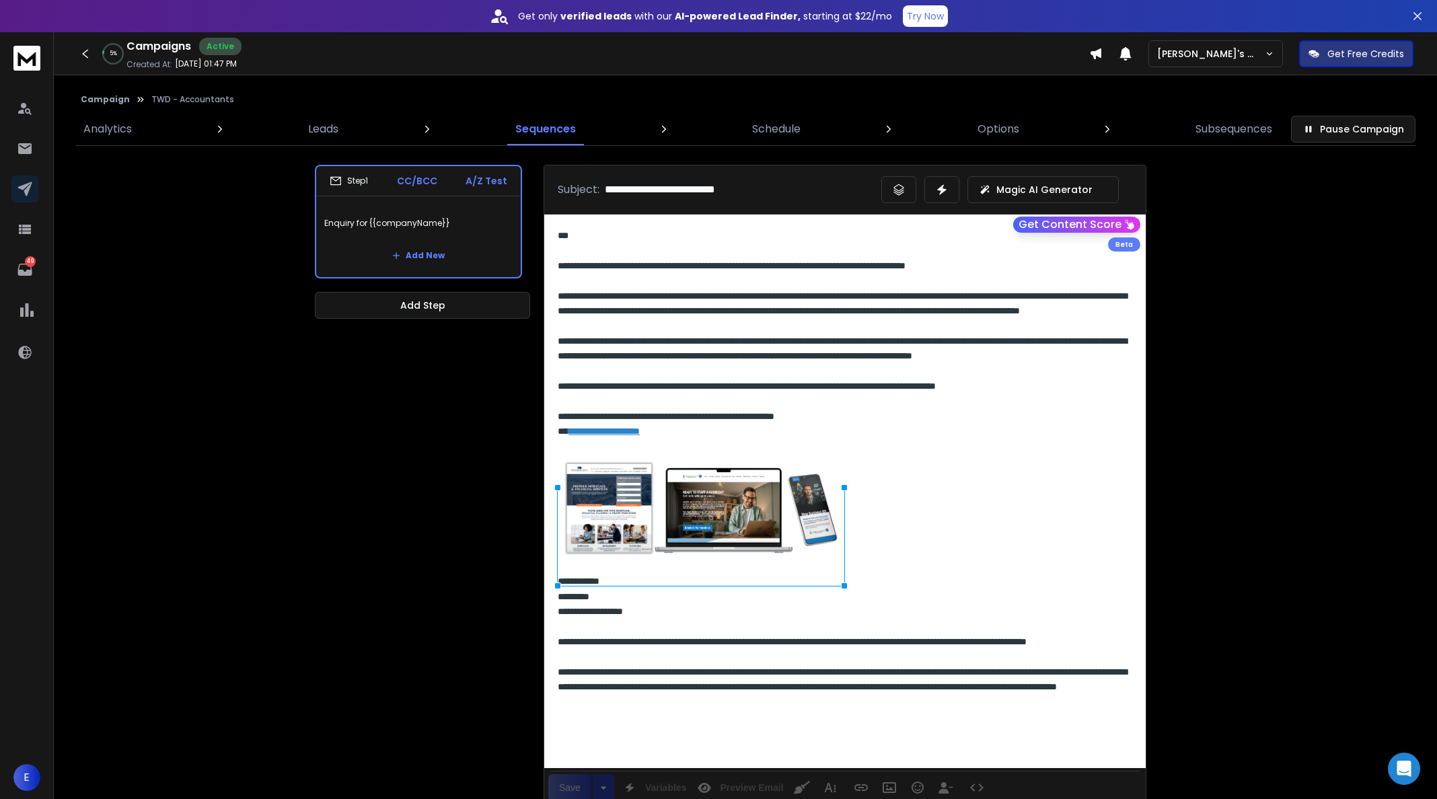
drag, startPoint x: 946, startPoint y: 458, endPoint x: 842, endPoint y: 484, distance: 106.8
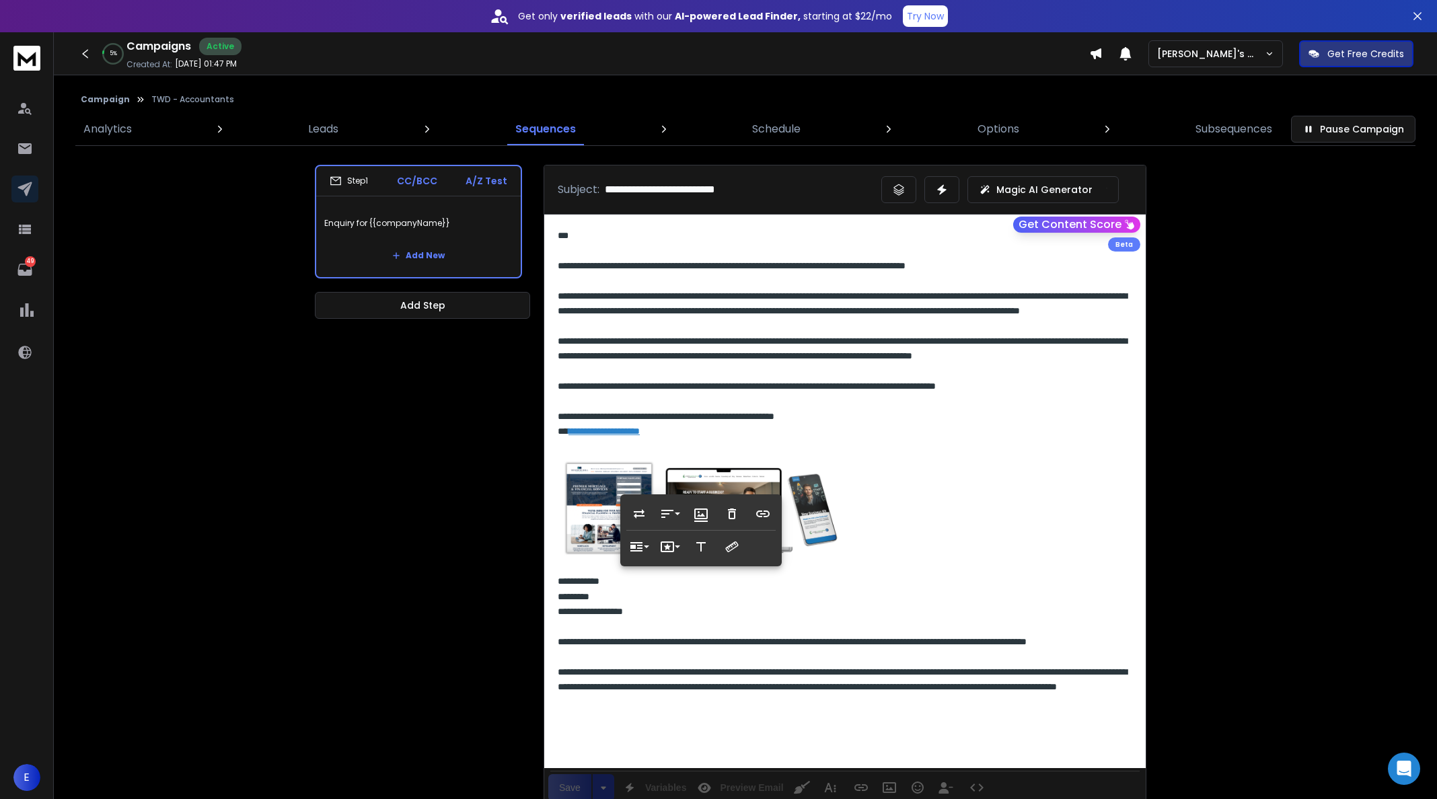
click at [964, 556] on div at bounding box center [845, 506] width 574 height 98
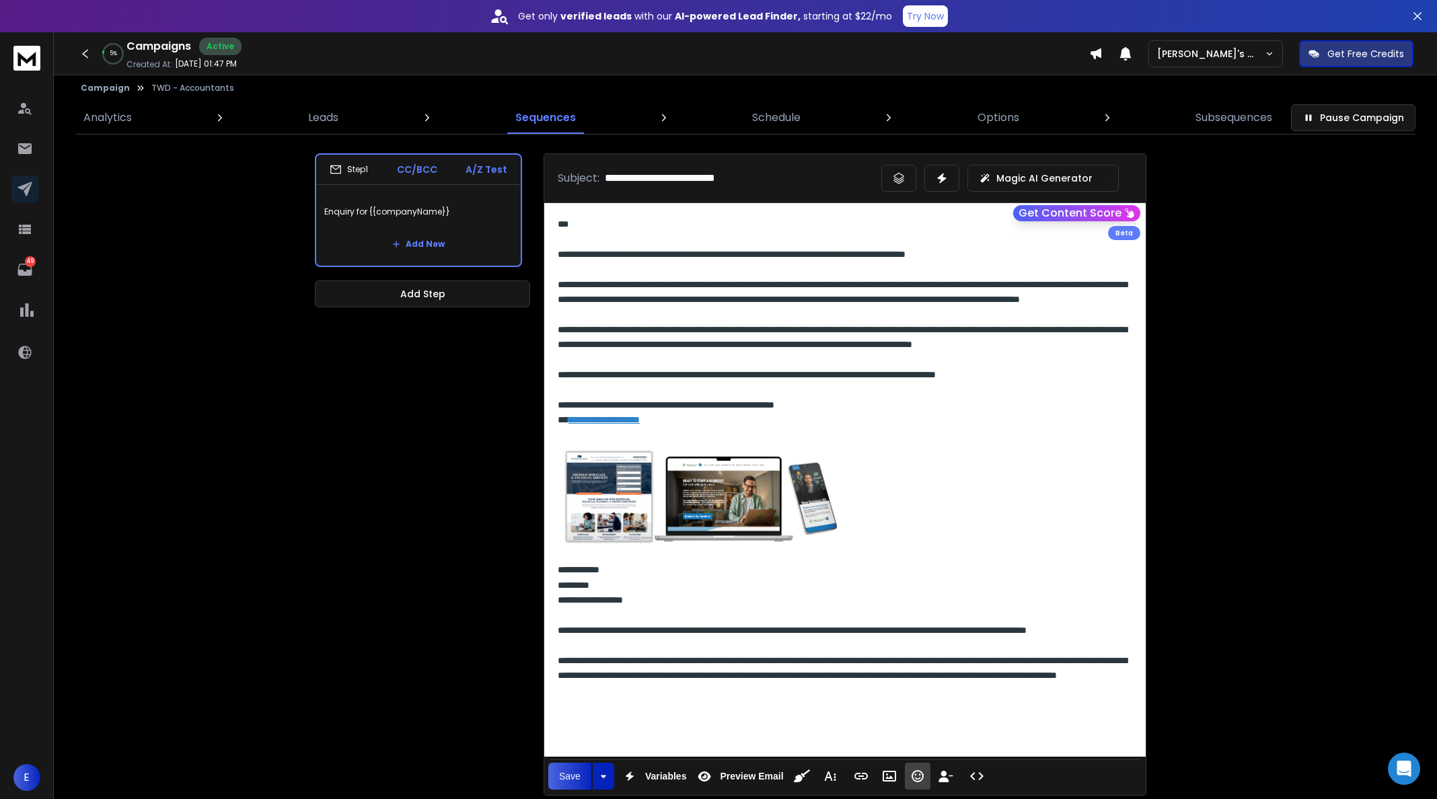
scroll to position [27, 0]
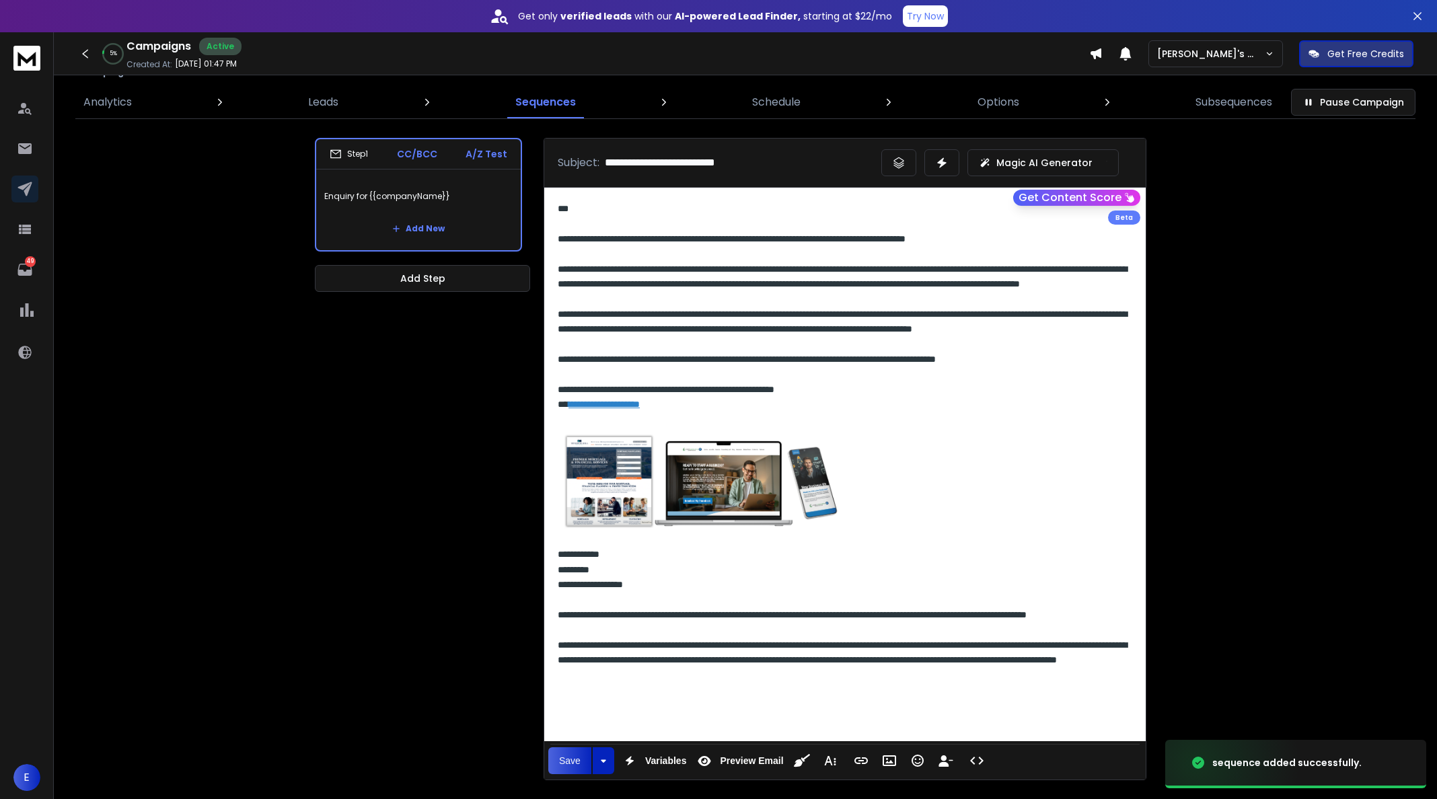
click at [664, 488] on img at bounding box center [701, 479] width 287 height 98
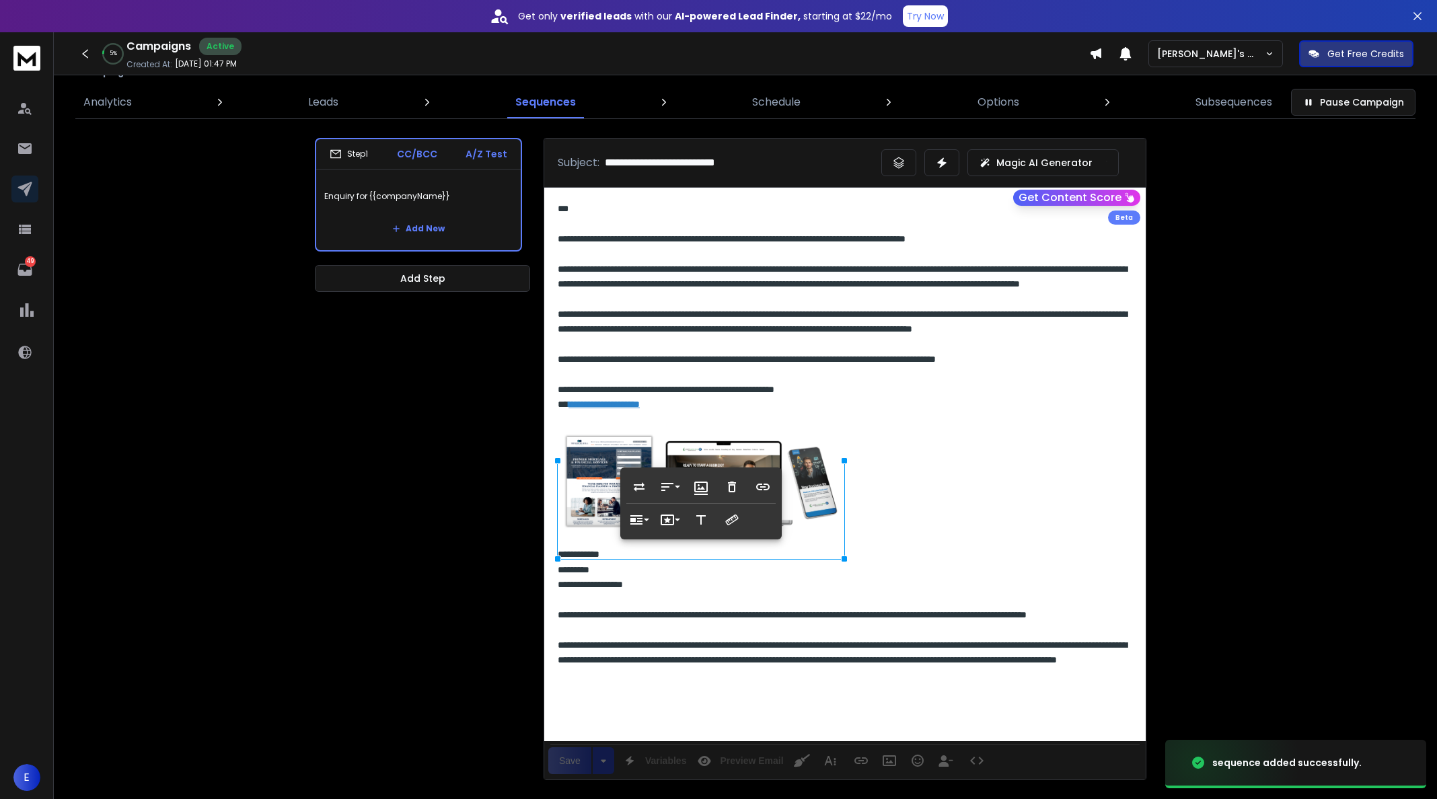
click at [901, 529] on div at bounding box center [845, 479] width 574 height 98
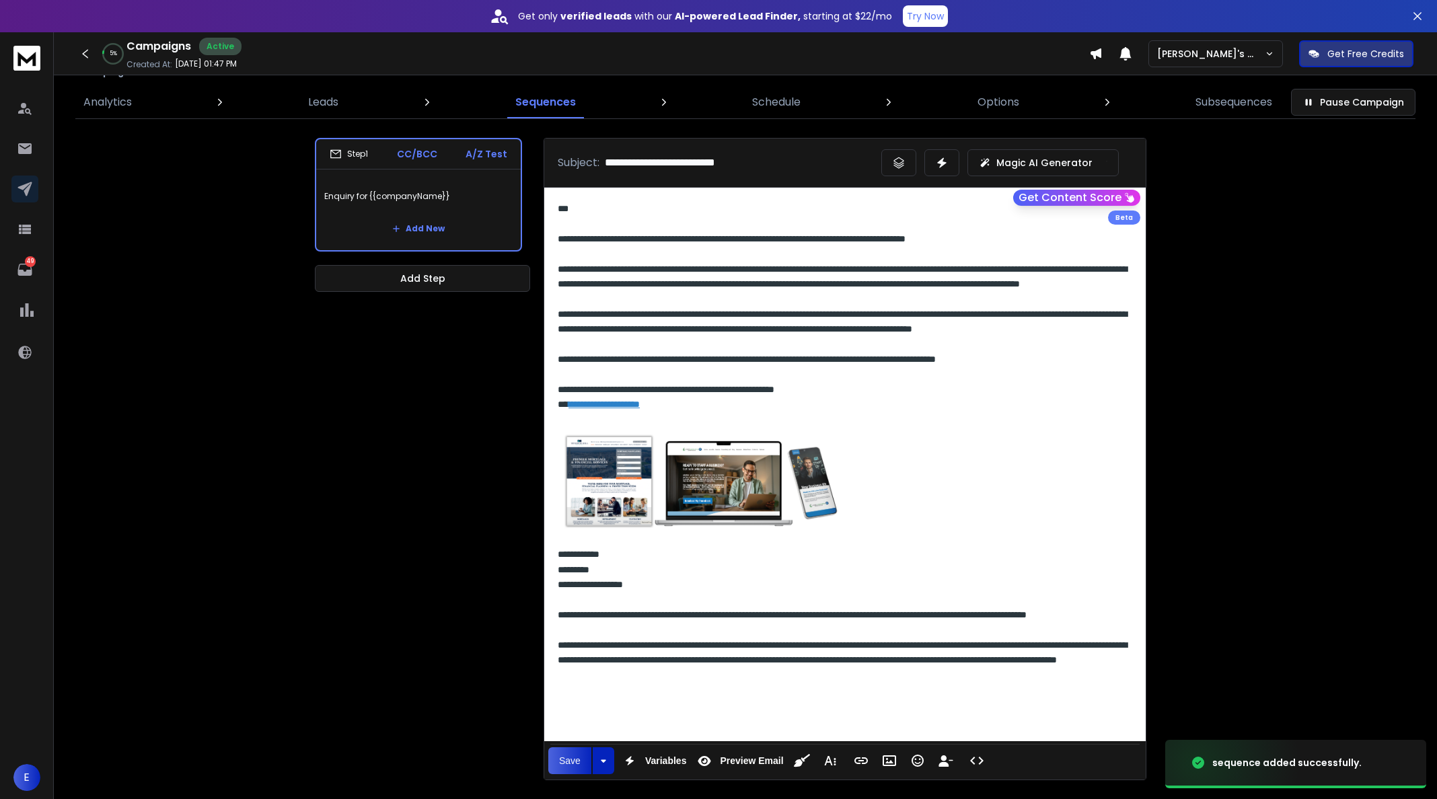
click at [818, 529] on img at bounding box center [701, 479] width 287 height 98
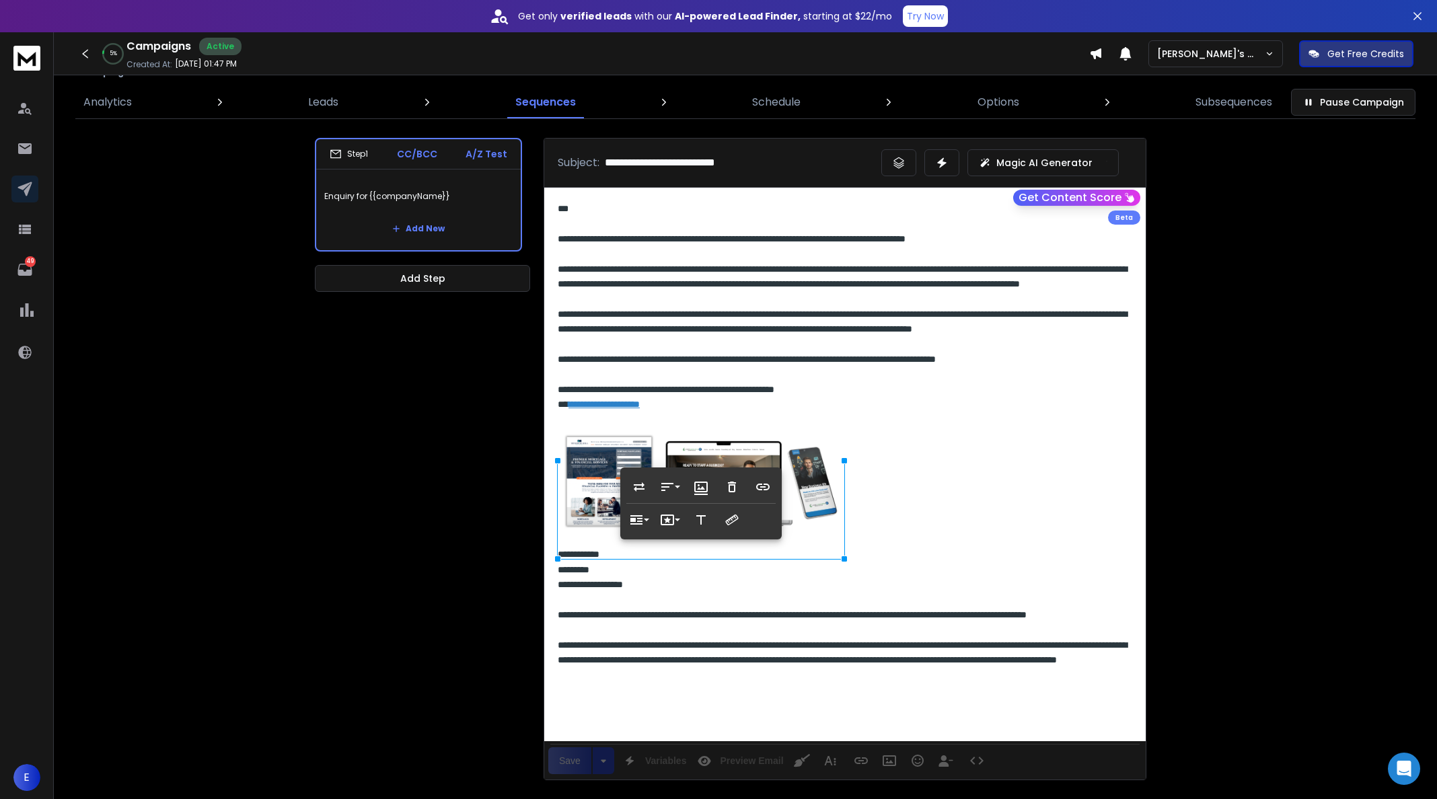
click at [1031, 529] on div at bounding box center [845, 479] width 574 height 98
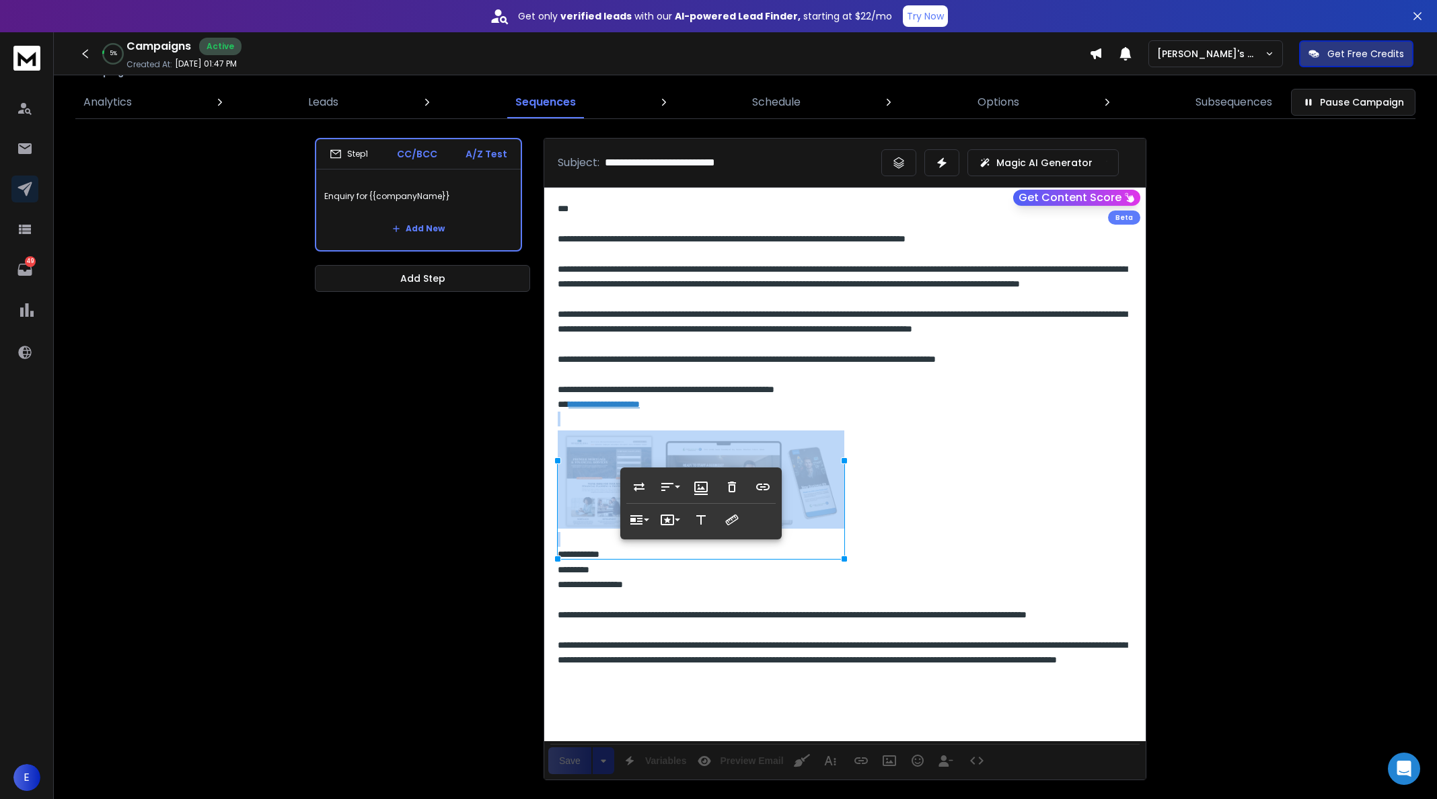
drag, startPoint x: 1031, startPoint y: 534, endPoint x: 994, endPoint y: 534, distance: 37.0
click at [1018, 529] on div at bounding box center [845, 479] width 574 height 98
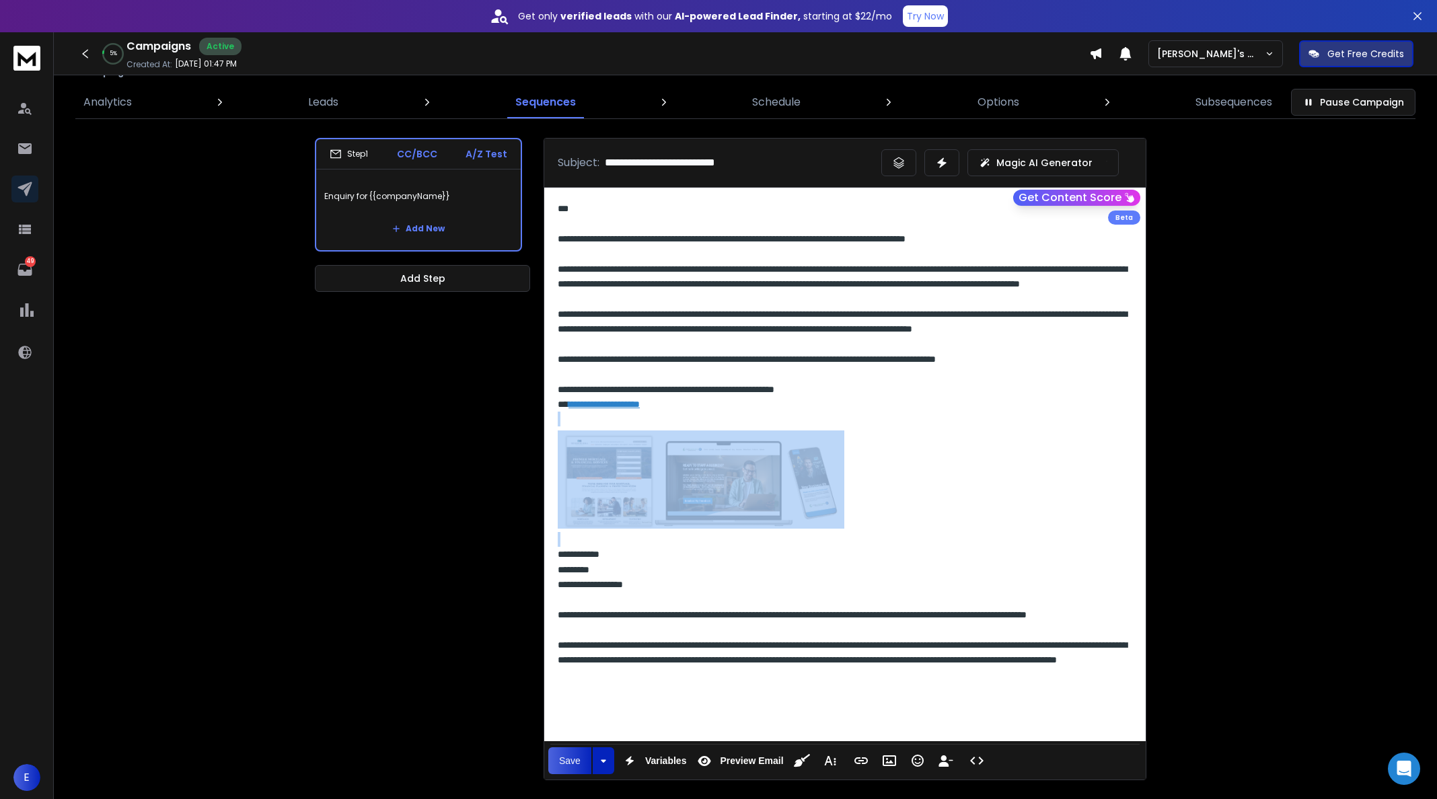
click at [954, 529] on div at bounding box center [845, 479] width 574 height 98
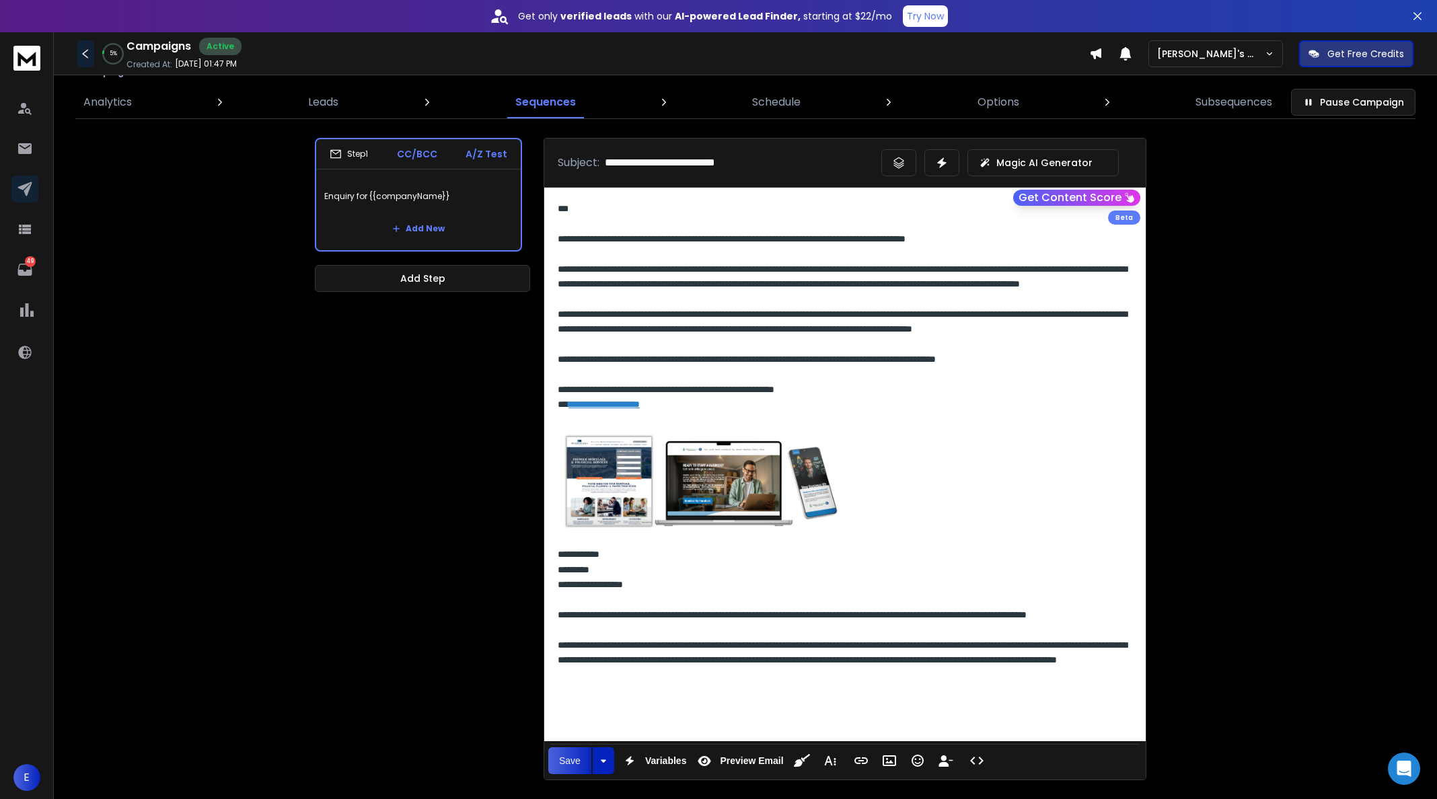
click at [87, 55] on icon at bounding box center [85, 54] width 12 height 12
